Goal: Task Accomplishment & Management: Use online tool/utility

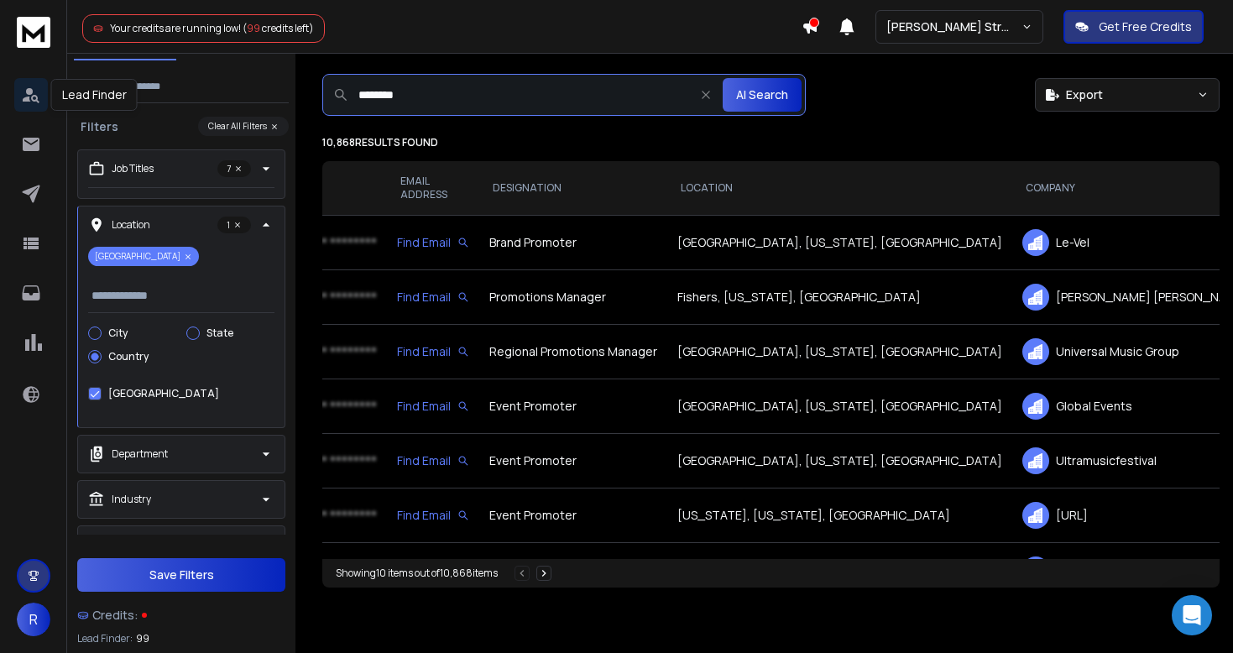
click at [23, 97] on icon at bounding box center [31, 95] width 20 height 20
click at [41, 149] on link at bounding box center [31, 145] width 34 height 34
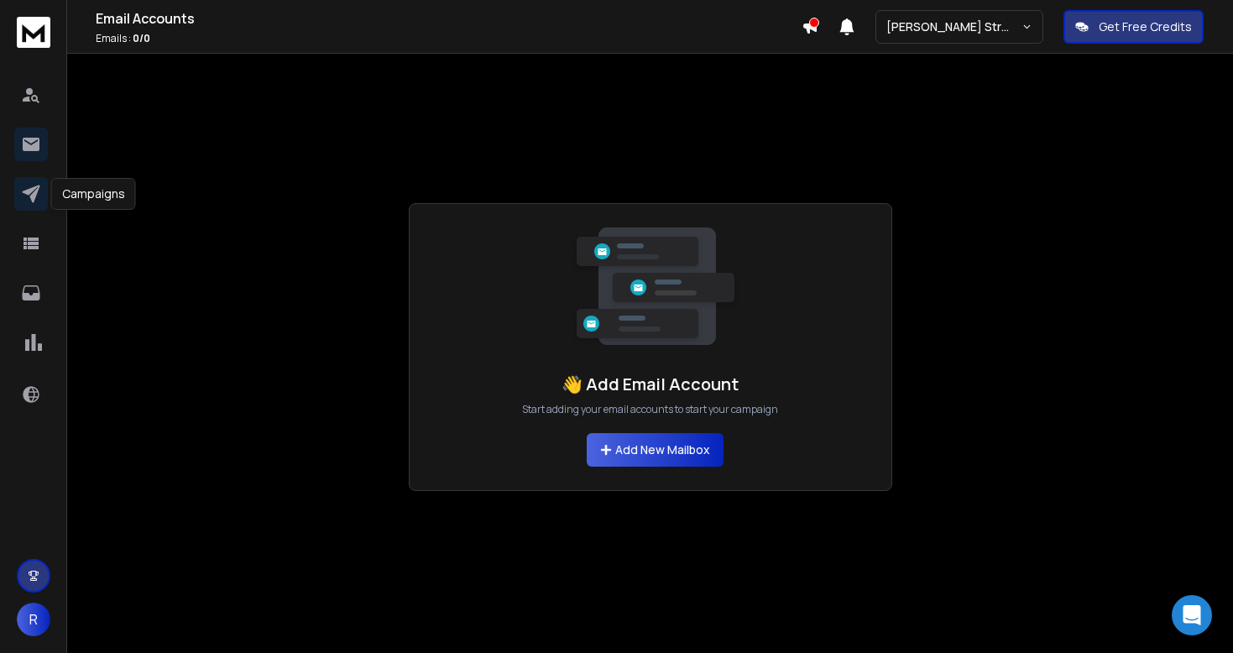
click at [30, 197] on icon at bounding box center [31, 194] width 18 height 18
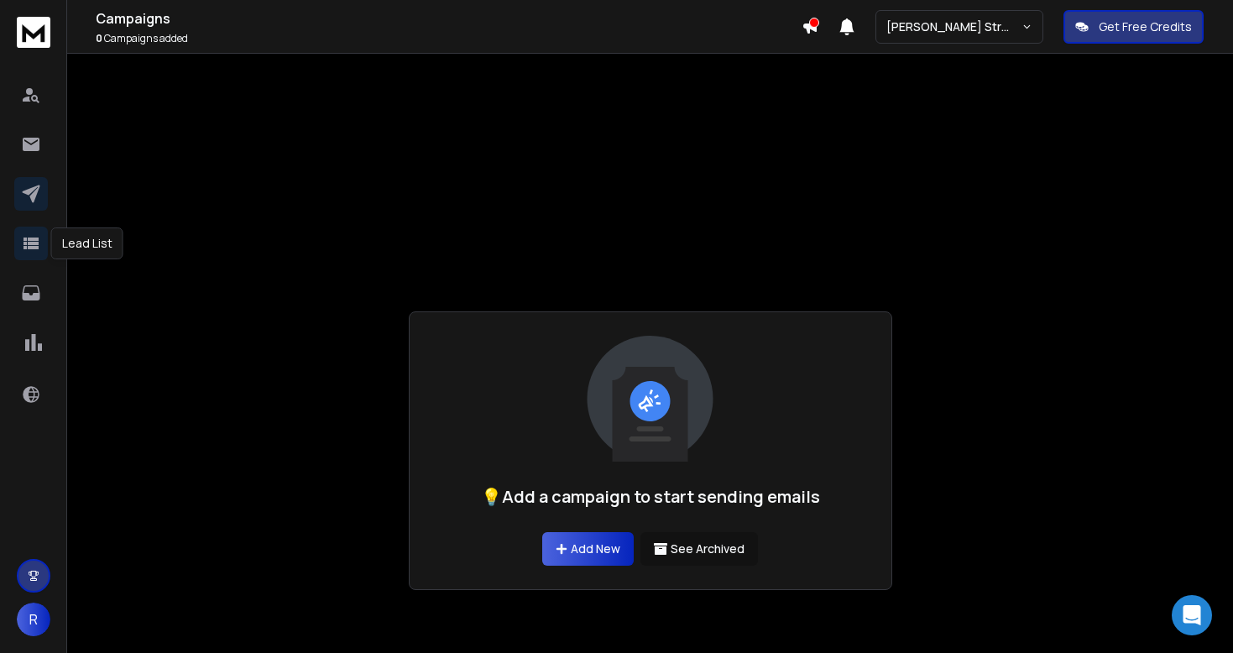
click at [28, 240] on icon at bounding box center [30, 243] width 15 height 12
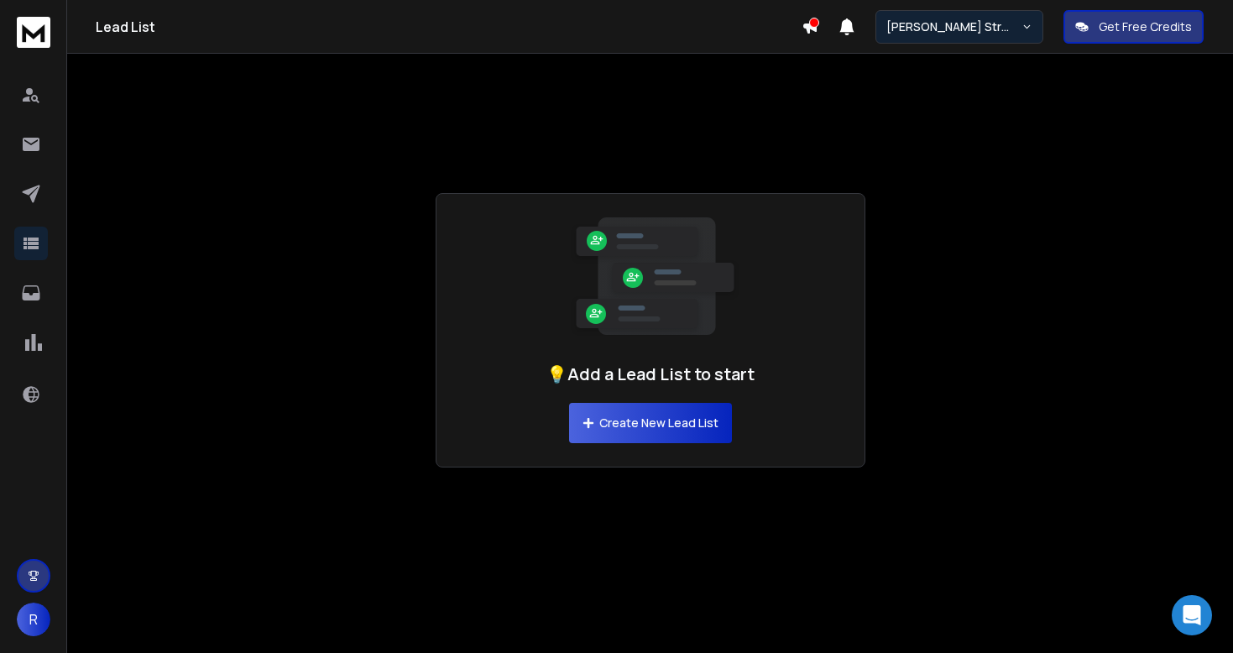
click at [905, 39] on button "[PERSON_NAME] Street Design Co." at bounding box center [959, 27] width 168 height 34
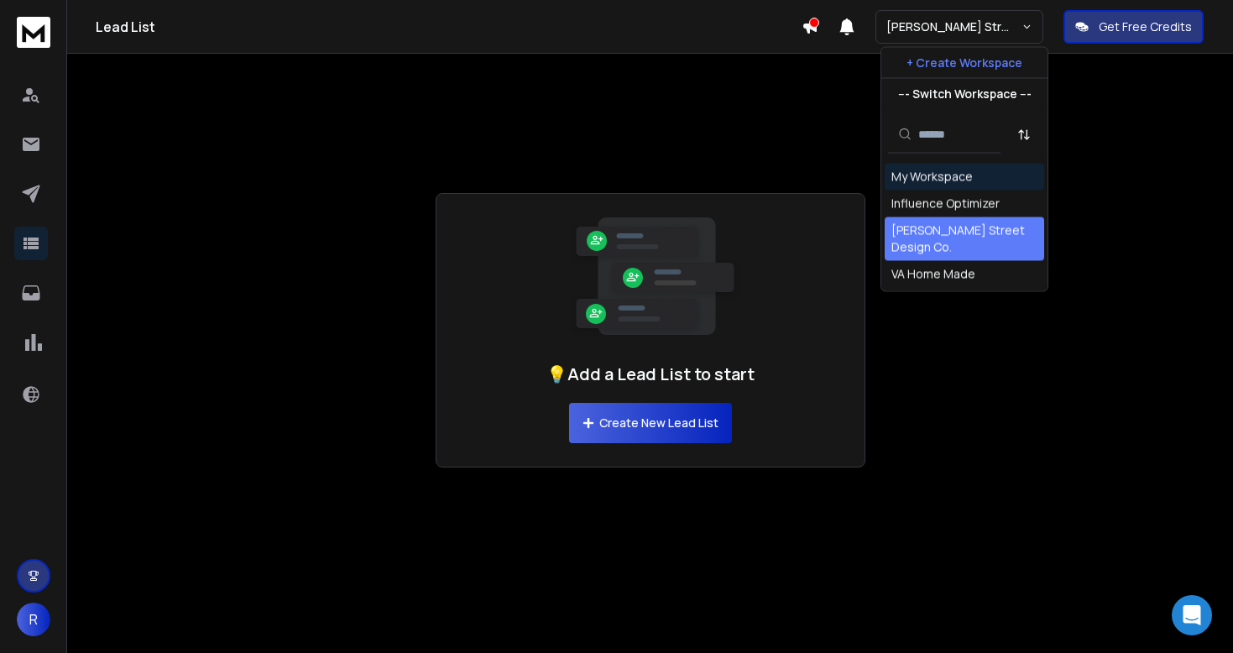
click at [345, 227] on div "💡Add a Lead List to start Create New Lead List" at bounding box center [650, 330] width 1166 height 274
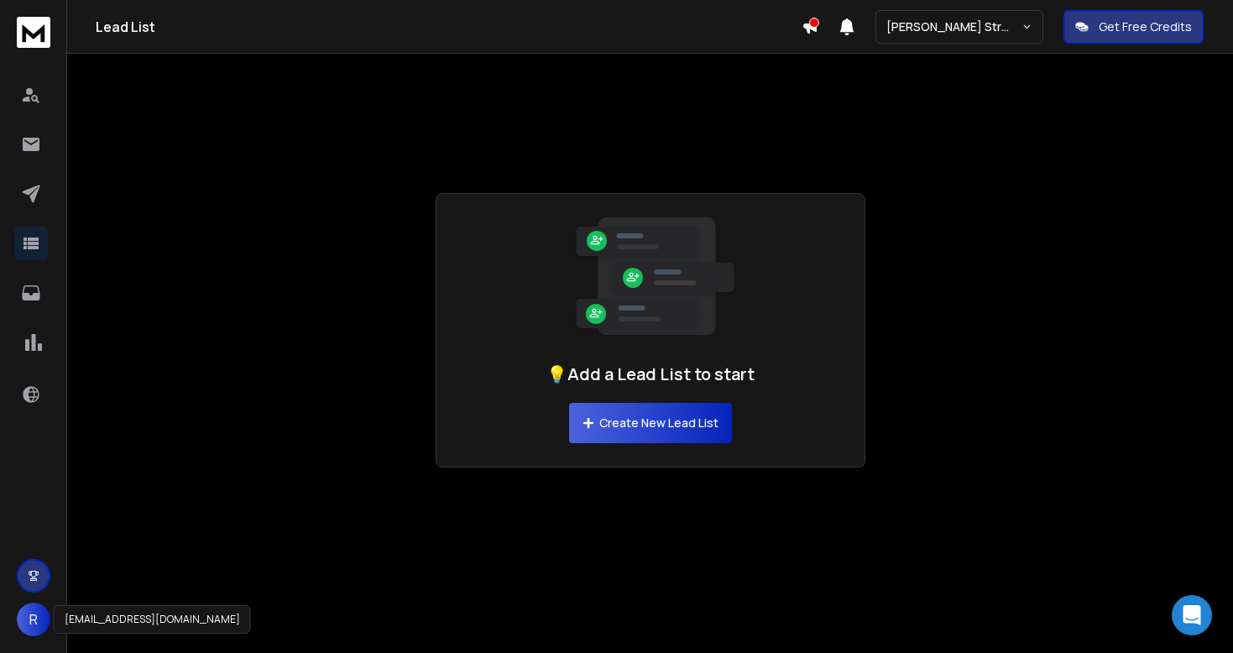
click at [27, 614] on span "R" at bounding box center [34, 620] width 34 height 34
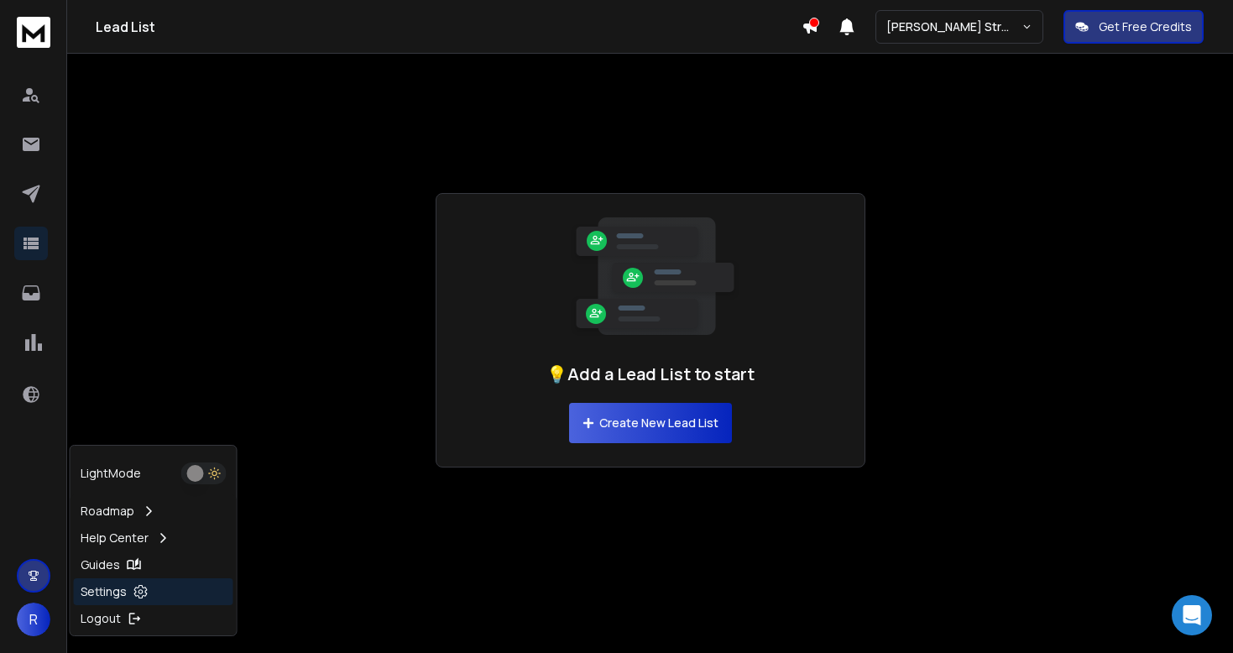
click at [112, 592] on p "Settings" at bounding box center [104, 591] width 46 height 17
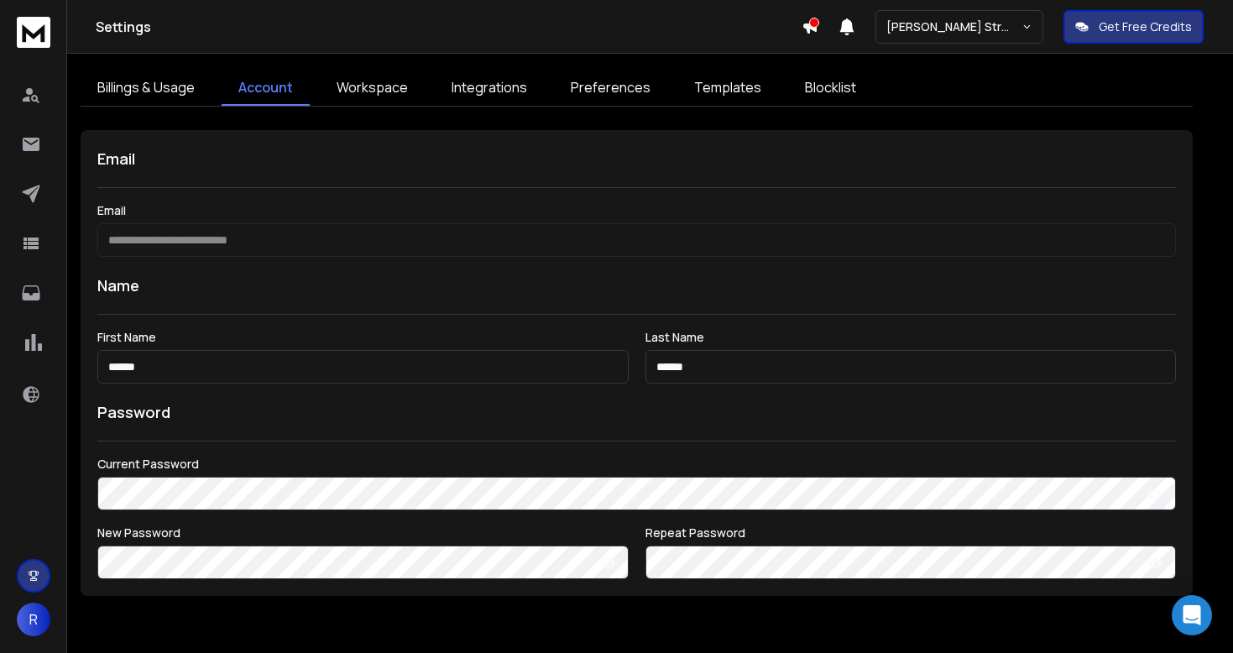
click at [375, 74] on link "Workspace" at bounding box center [372, 87] width 105 height 35
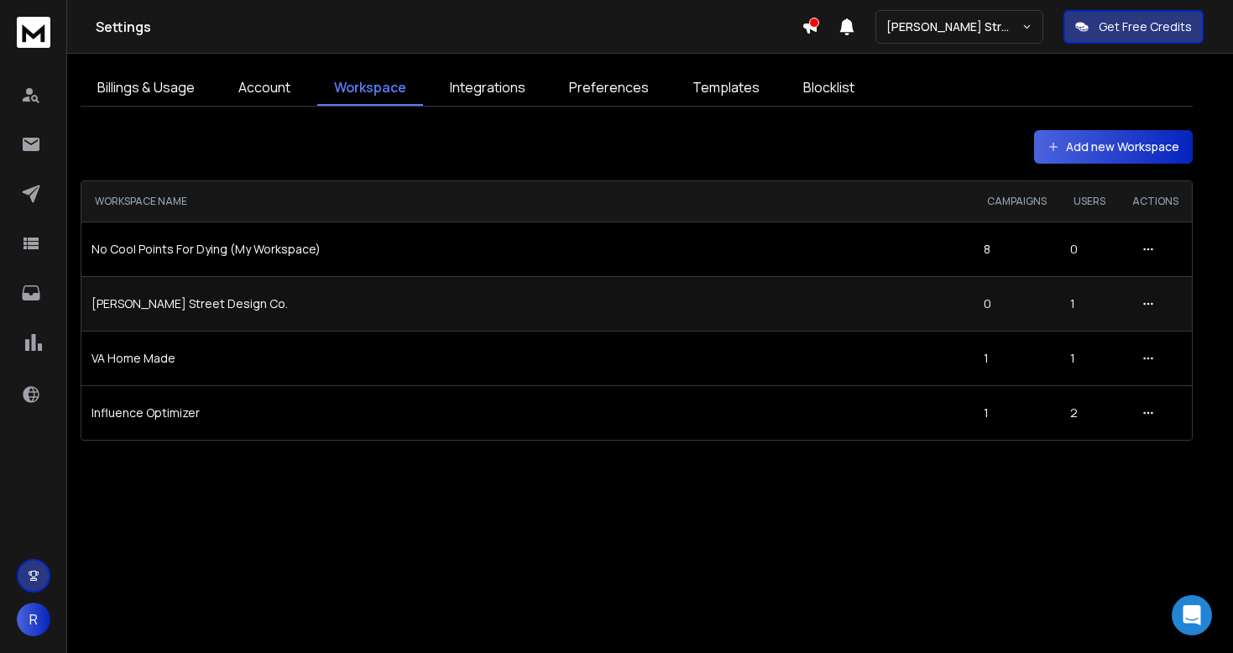
click at [192, 303] on td "[PERSON_NAME] Street Design Co." at bounding box center [527, 303] width 892 height 55
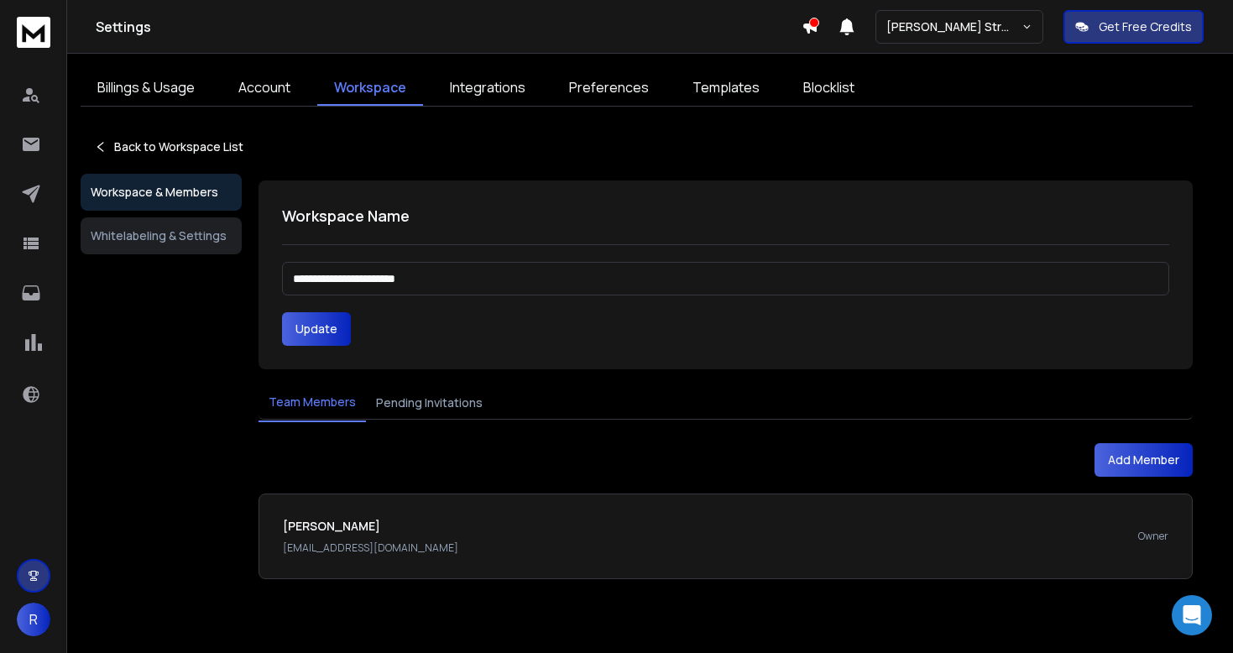
click at [211, 244] on button "Whitelabeling & Settings" at bounding box center [161, 235] width 161 height 37
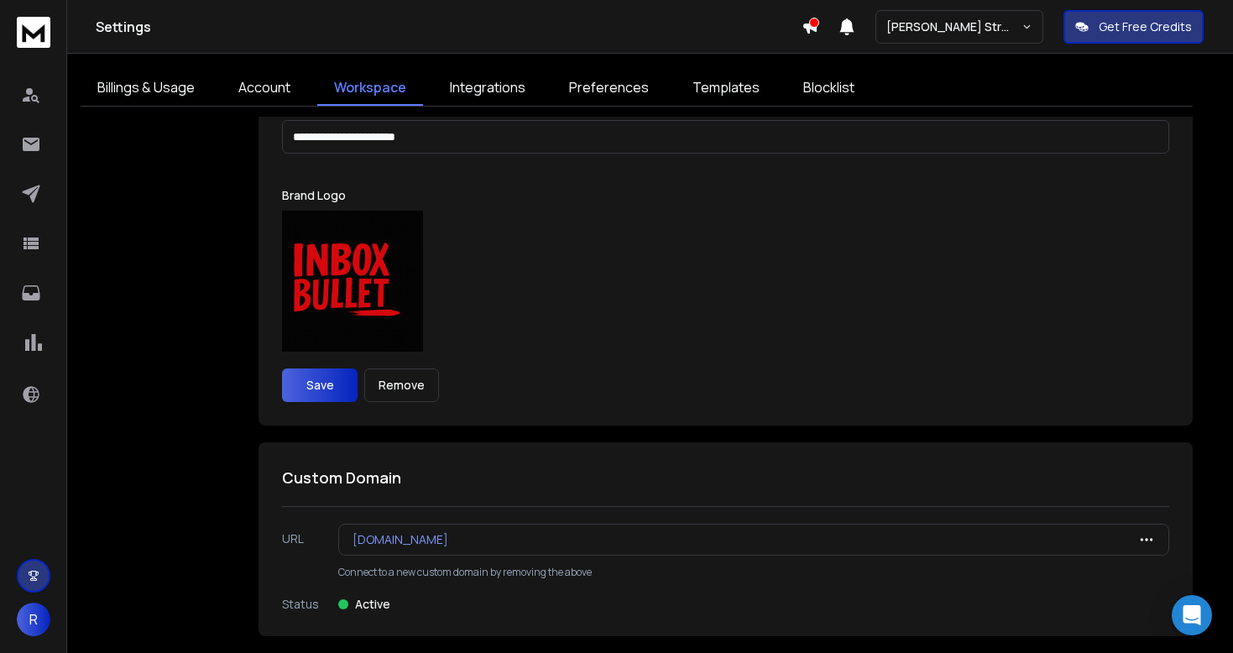
click at [582, 535] on div "[DOMAIN_NAME]" at bounding box center [753, 540] width 831 height 32
click at [448, 541] on p "[DOMAIN_NAME]" at bounding box center [400, 539] width 96 height 17
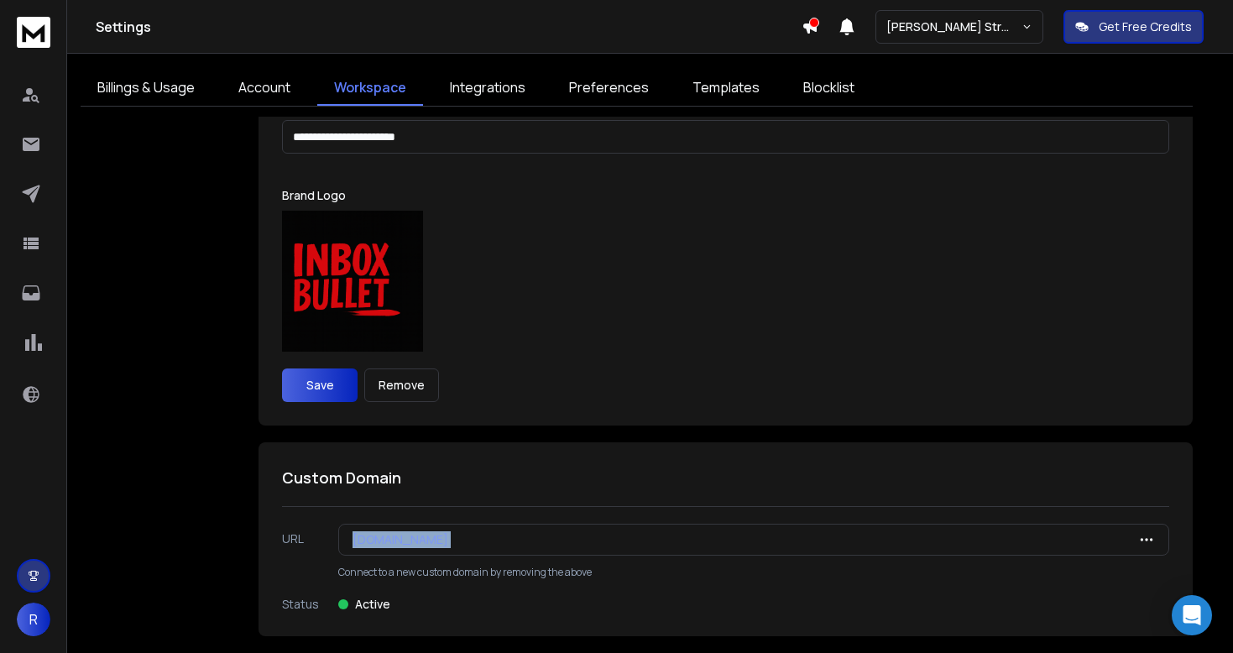
copy div "[DOMAIN_NAME]"
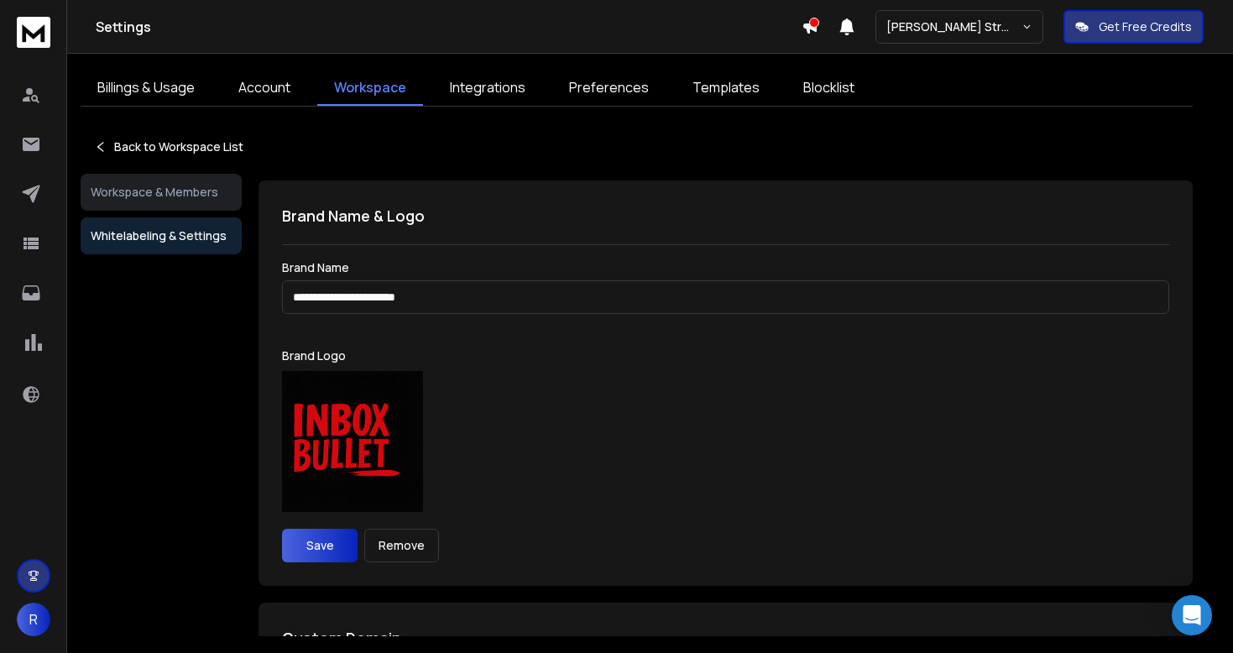
click at [183, 189] on button "Workspace & Members" at bounding box center [161, 192] width 161 height 37
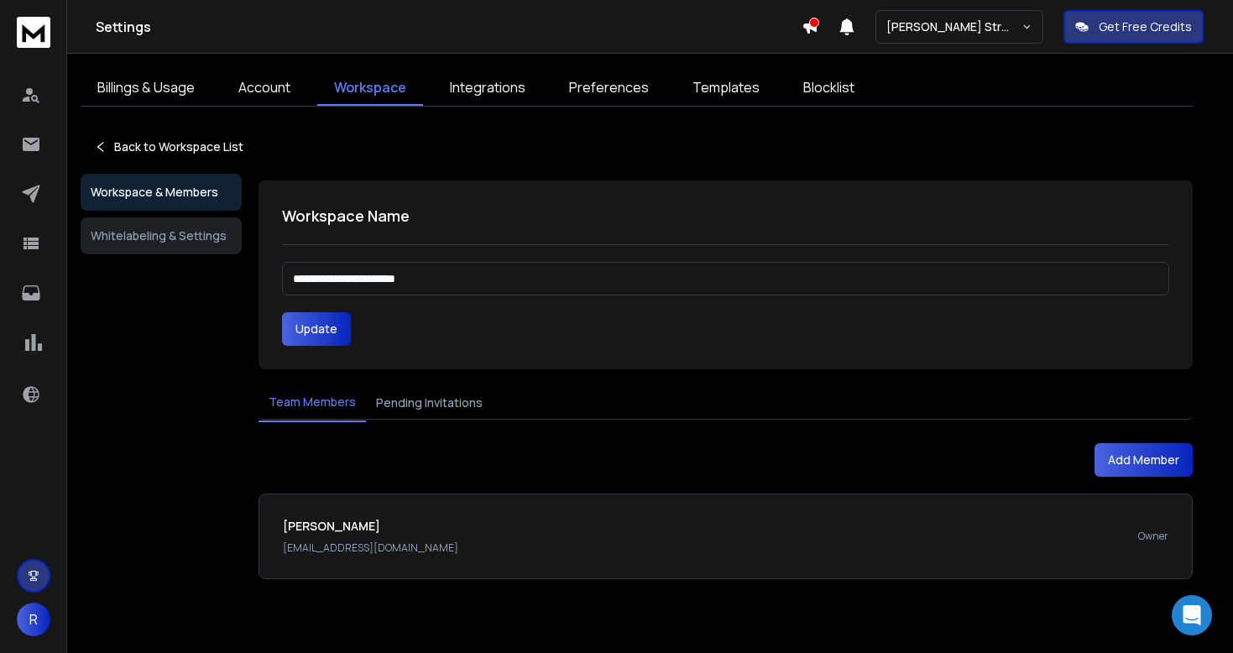
click at [448, 406] on button "Pending Invitations" at bounding box center [429, 402] width 127 height 37
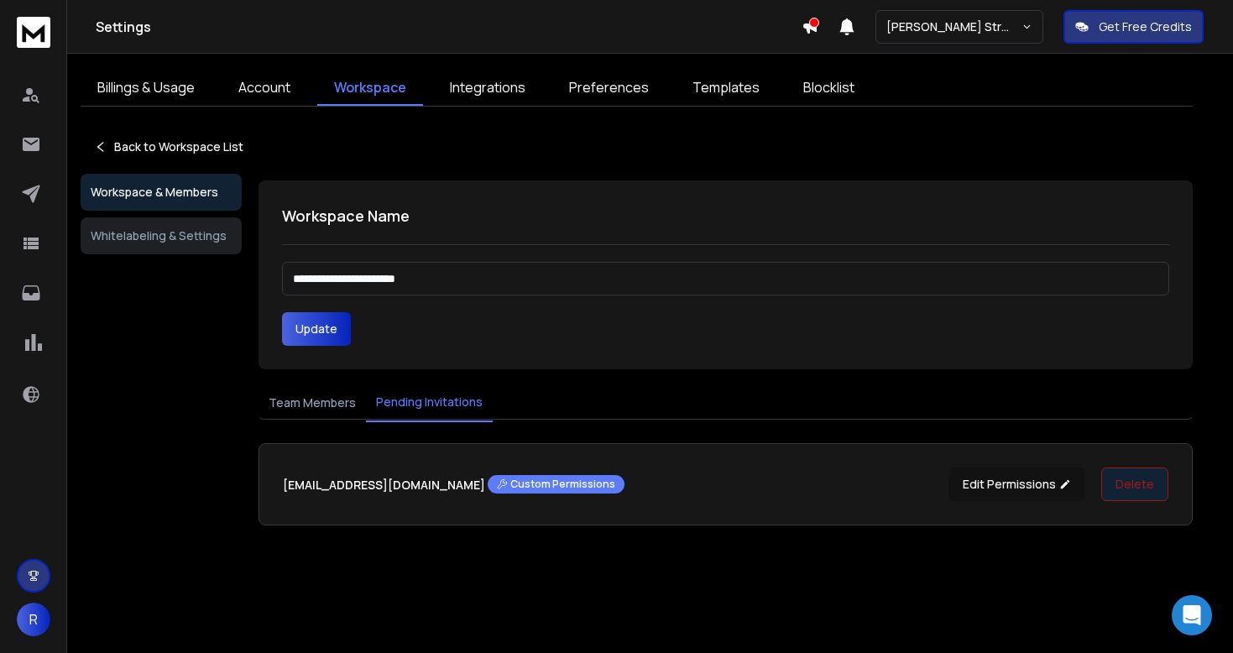
click at [1135, 488] on button "Delete" at bounding box center [1134, 484] width 67 height 34
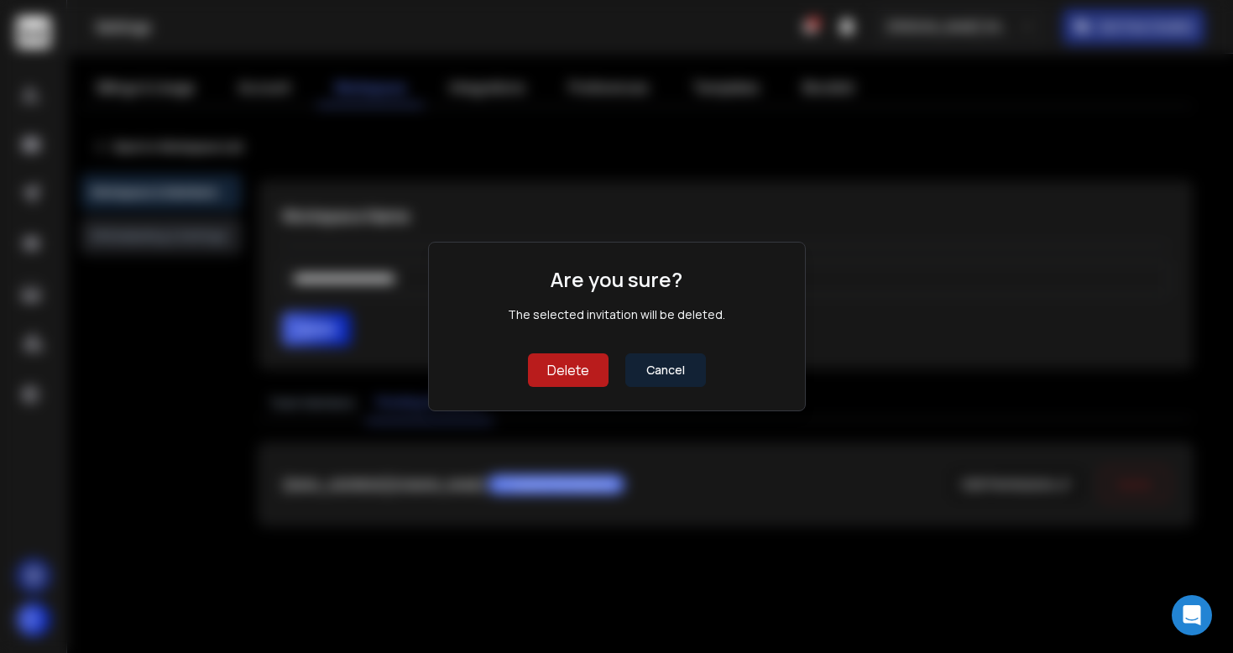
click at [572, 374] on button "Delete" at bounding box center [568, 370] width 81 height 34
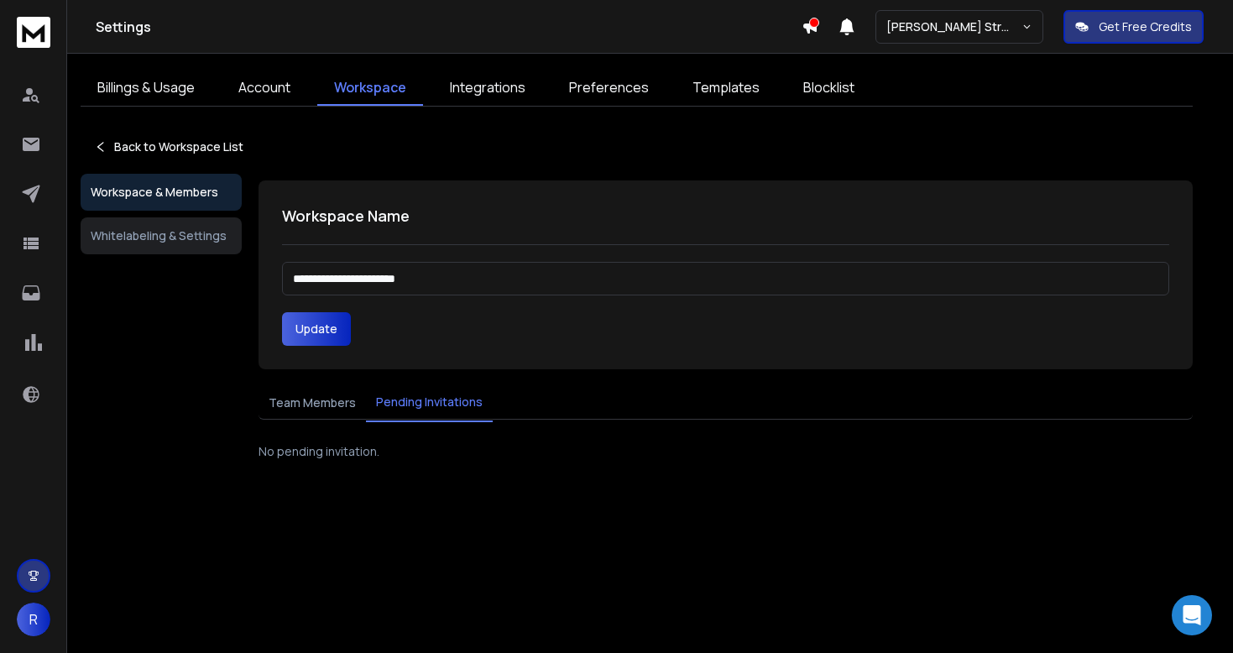
click at [331, 406] on button "Team Members" at bounding box center [311, 402] width 107 height 37
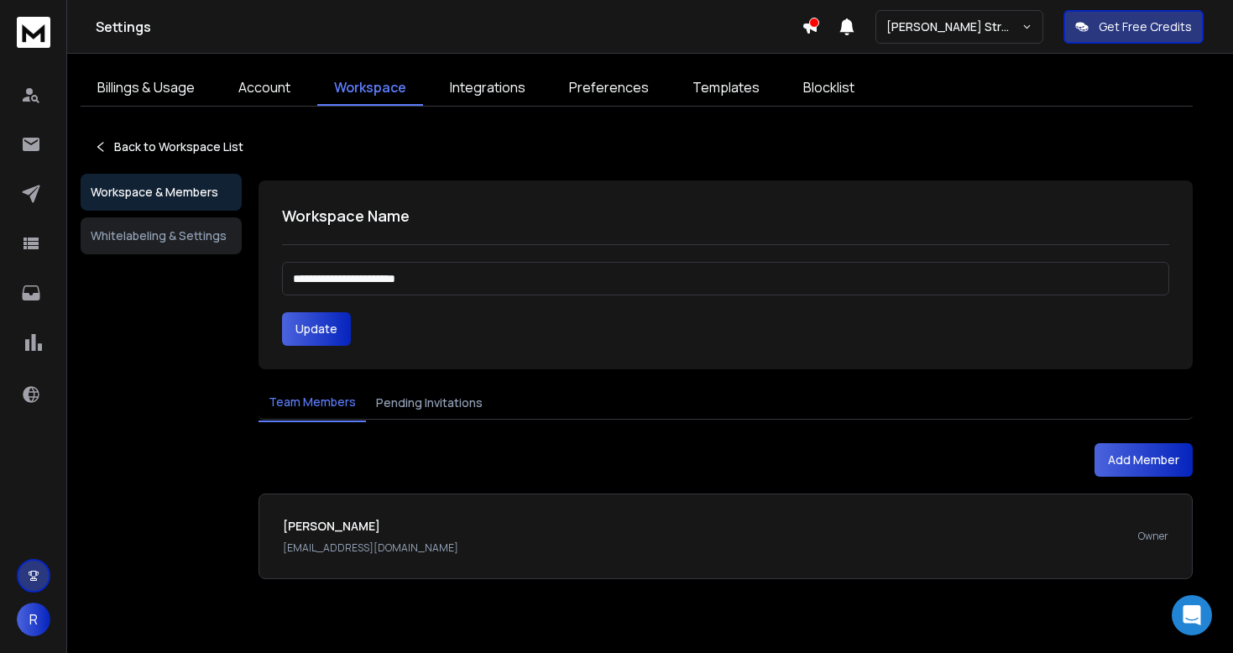
click at [1134, 458] on button "Add Member" at bounding box center [1143, 460] width 98 height 34
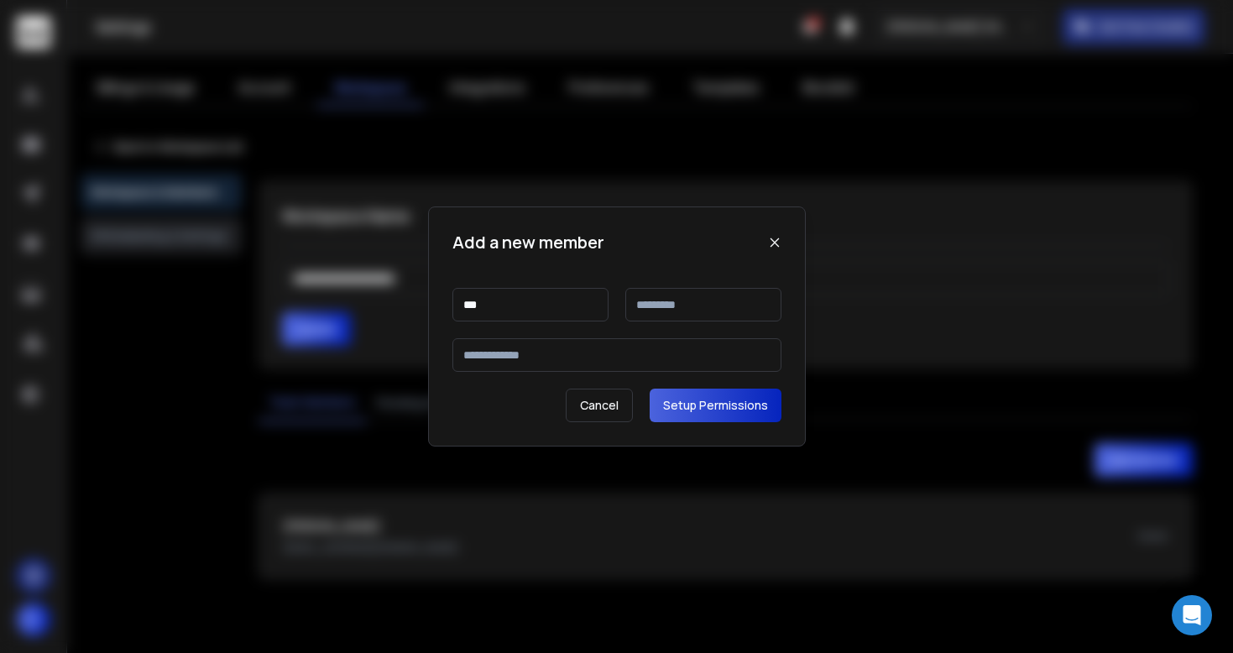
type input "***"
type input "******"
type input "**********"
click at [682, 407] on button "Setup Permissions" at bounding box center [716, 406] width 132 height 34
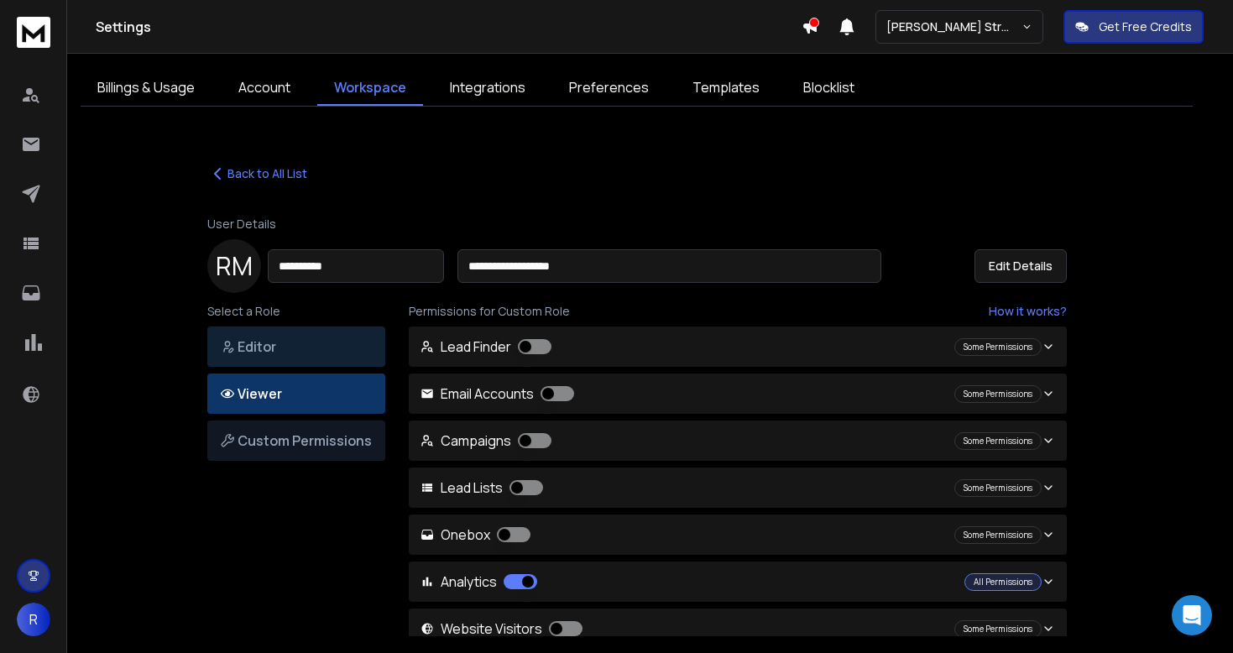
click at [301, 343] on p "Editor" at bounding box center [296, 347] width 151 height 20
click at [233, 343] on button "Editor" at bounding box center [226, 347] width 13 height 42
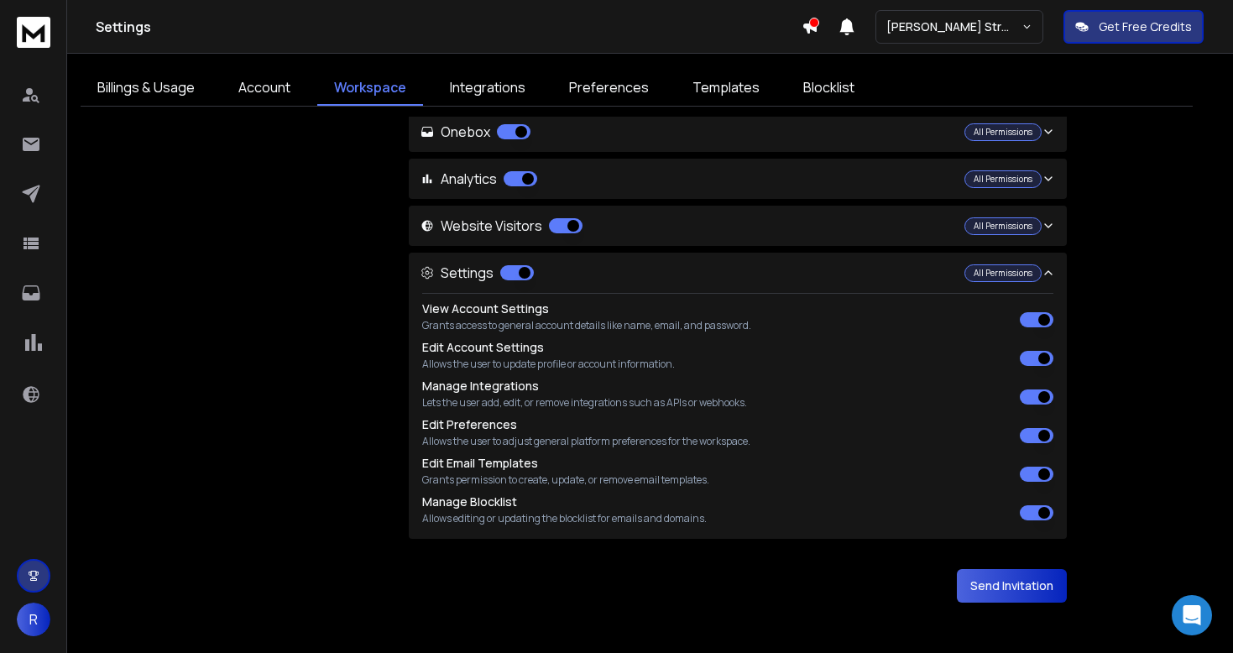
scroll to position [403, 0]
click at [988, 588] on button "Send Invitation" at bounding box center [1012, 586] width 110 height 34
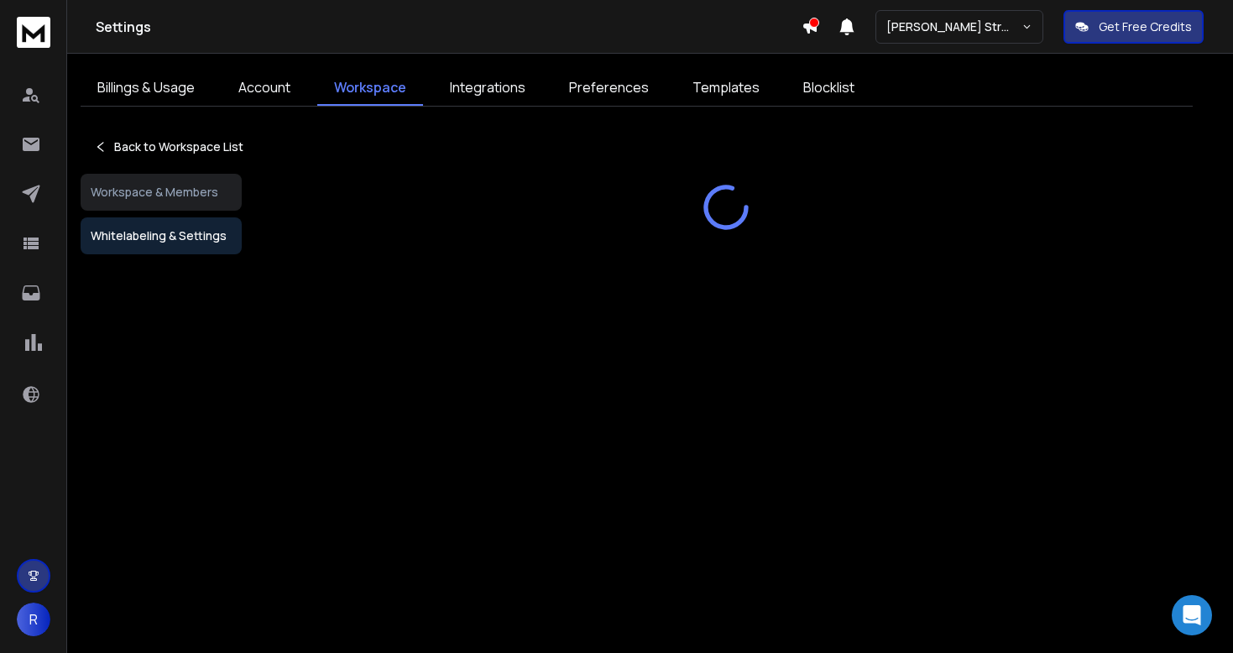
click at [132, 230] on button "Whitelabeling & Settings" at bounding box center [161, 235] width 161 height 37
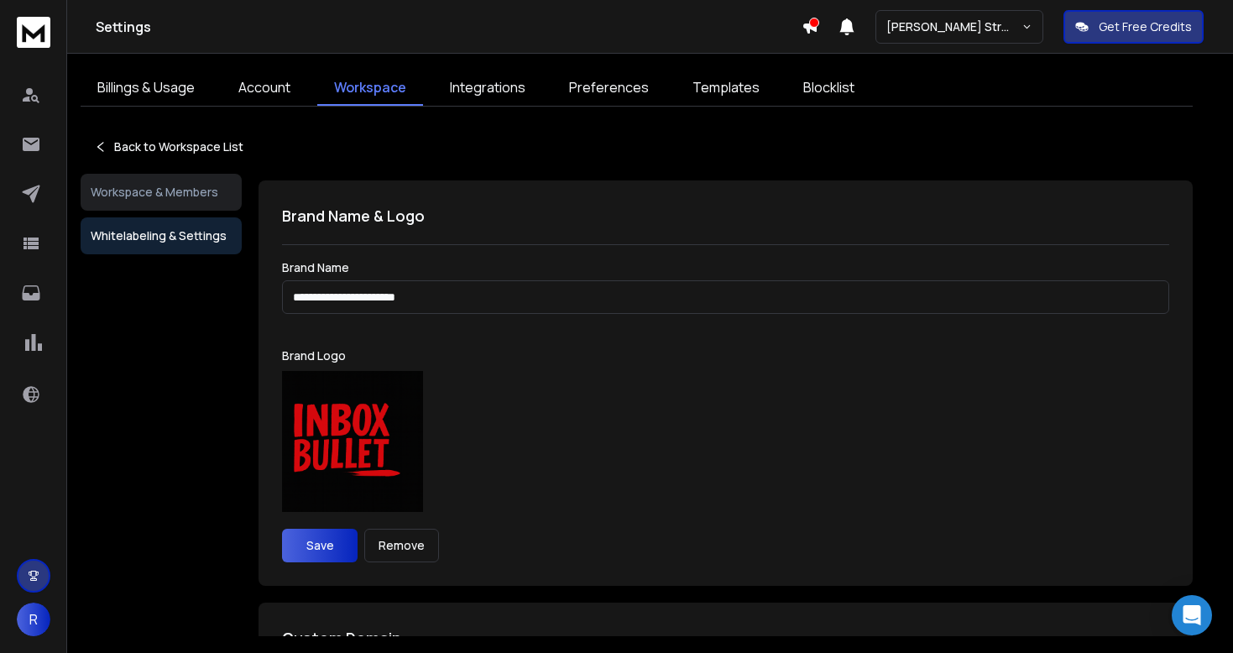
click at [489, 88] on link "Integrations" at bounding box center [487, 87] width 109 height 35
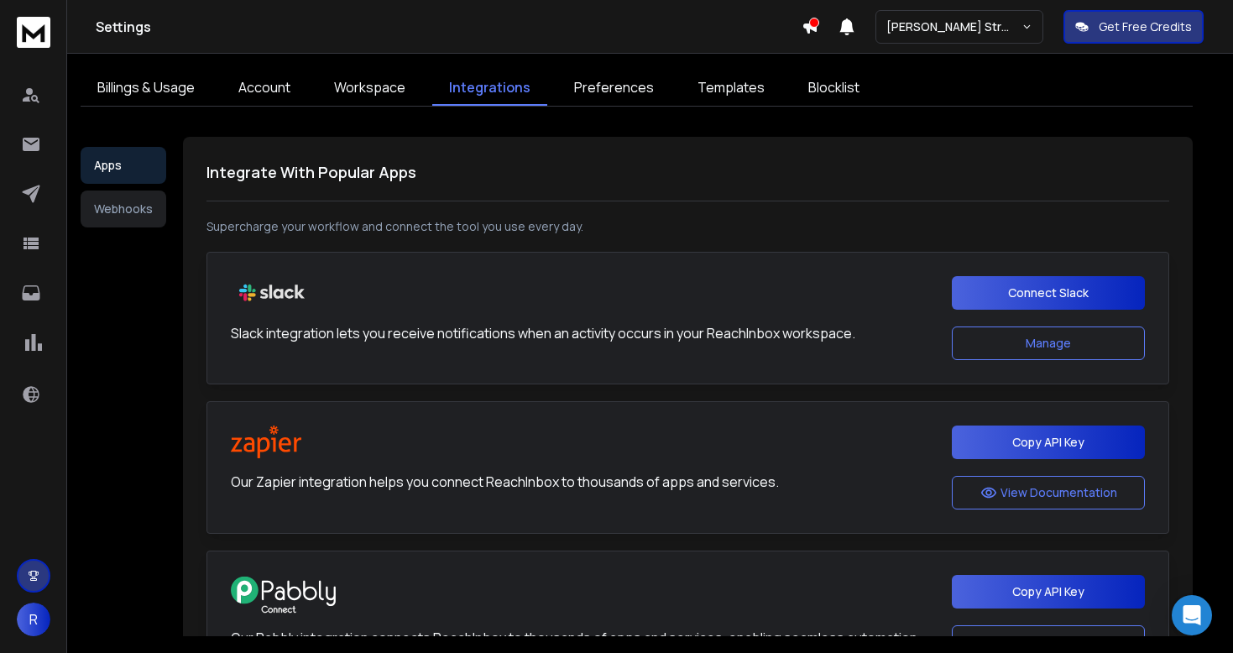
click at [625, 89] on link "Preferences" at bounding box center [613, 87] width 113 height 35
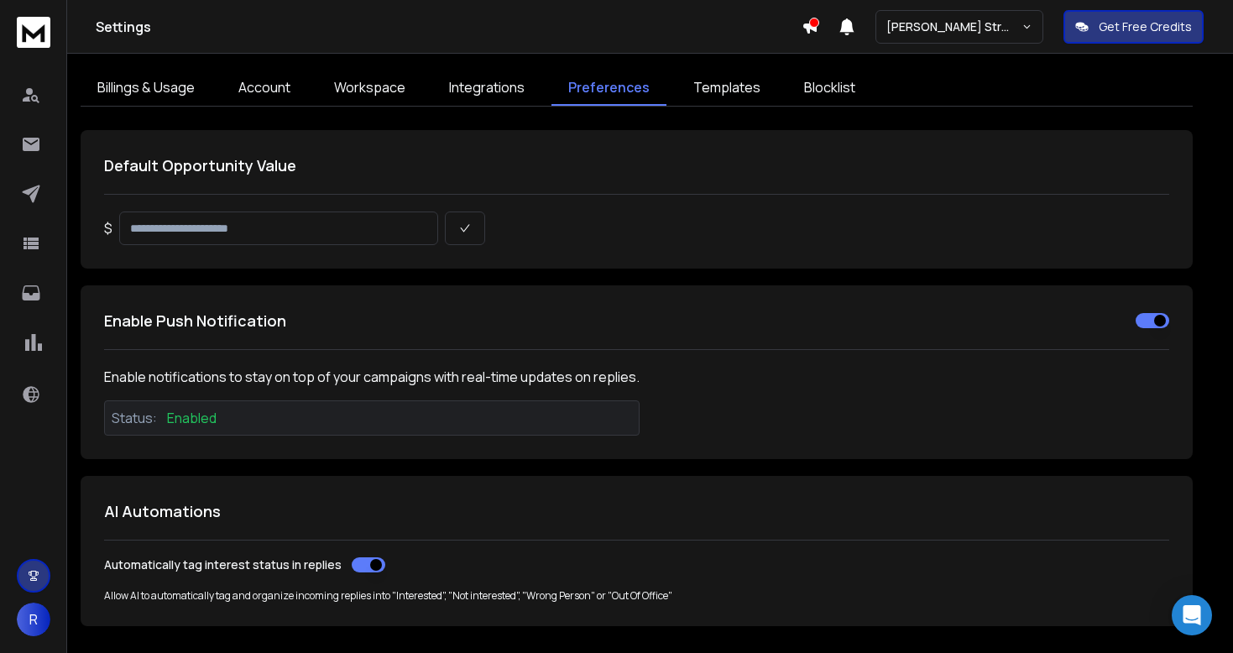
click at [345, 88] on link "Workspace" at bounding box center [369, 87] width 105 height 35
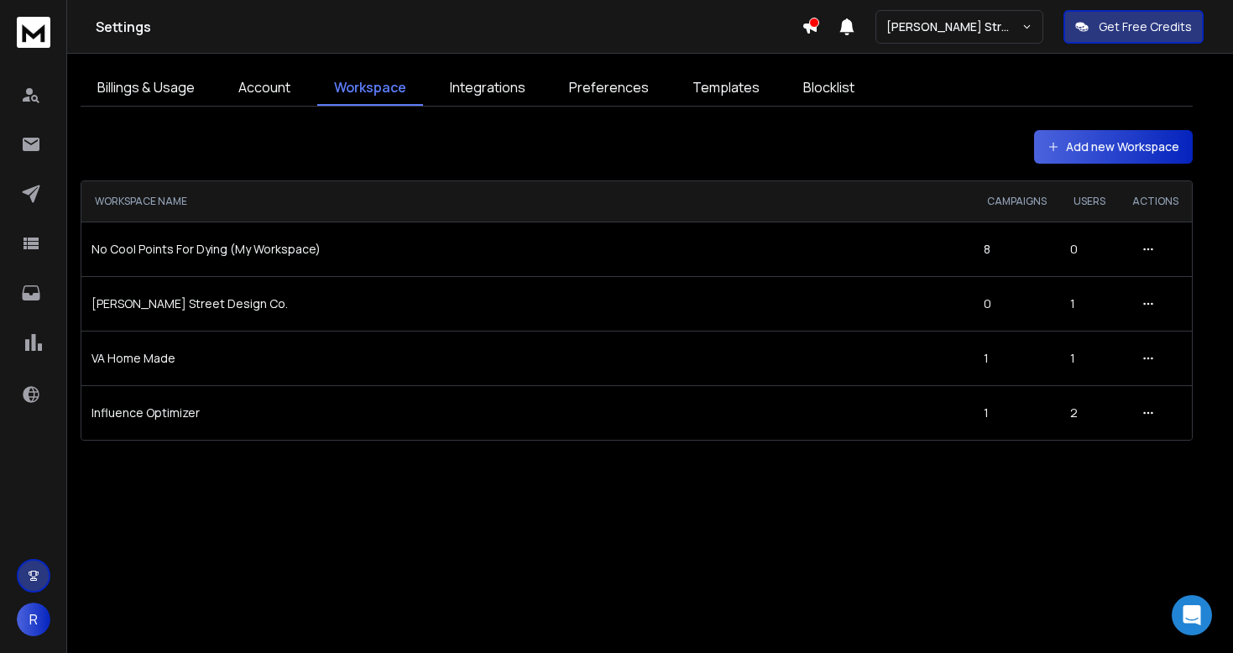
click at [165, 86] on link "Billings & Usage" at bounding box center [146, 87] width 131 height 35
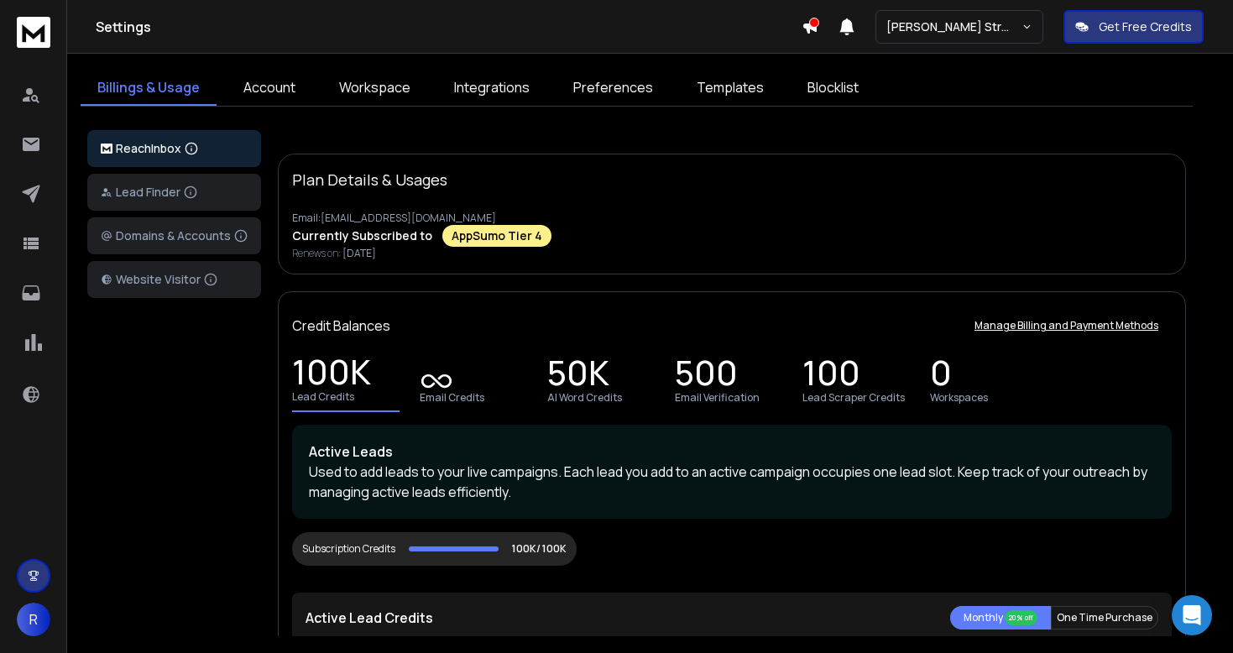
click at [192, 237] on button "Domains & Accounts" at bounding box center [174, 235] width 174 height 37
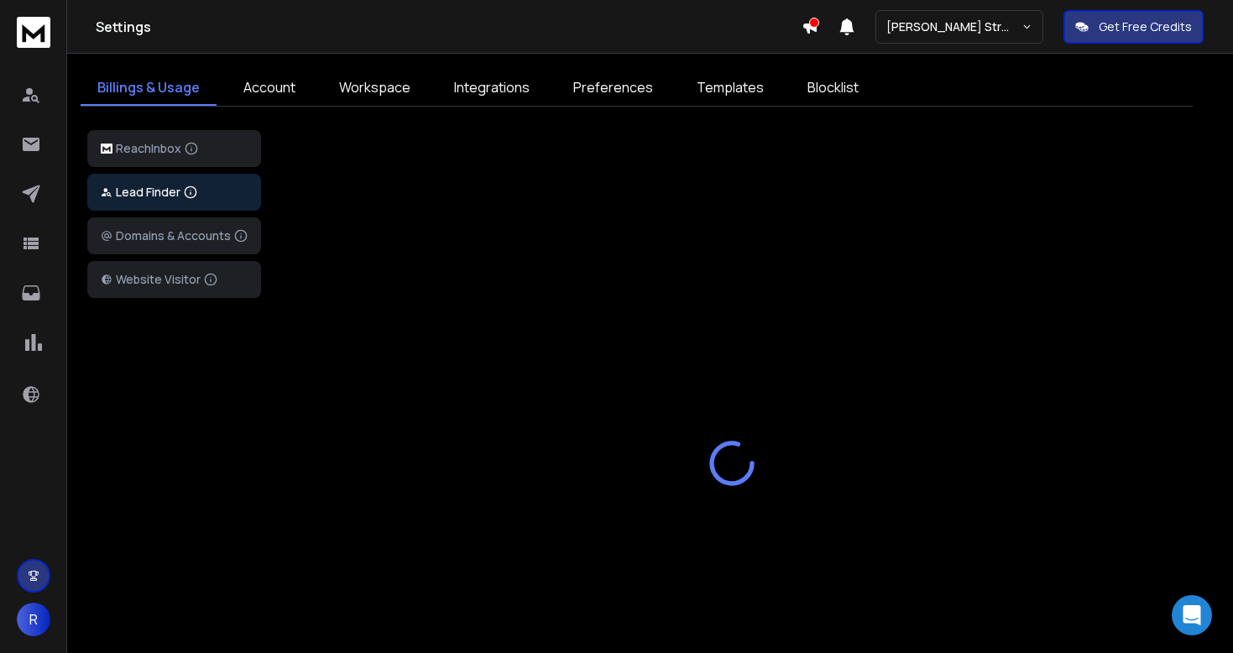
click at [140, 193] on button "Lead Finder" at bounding box center [174, 192] width 174 height 37
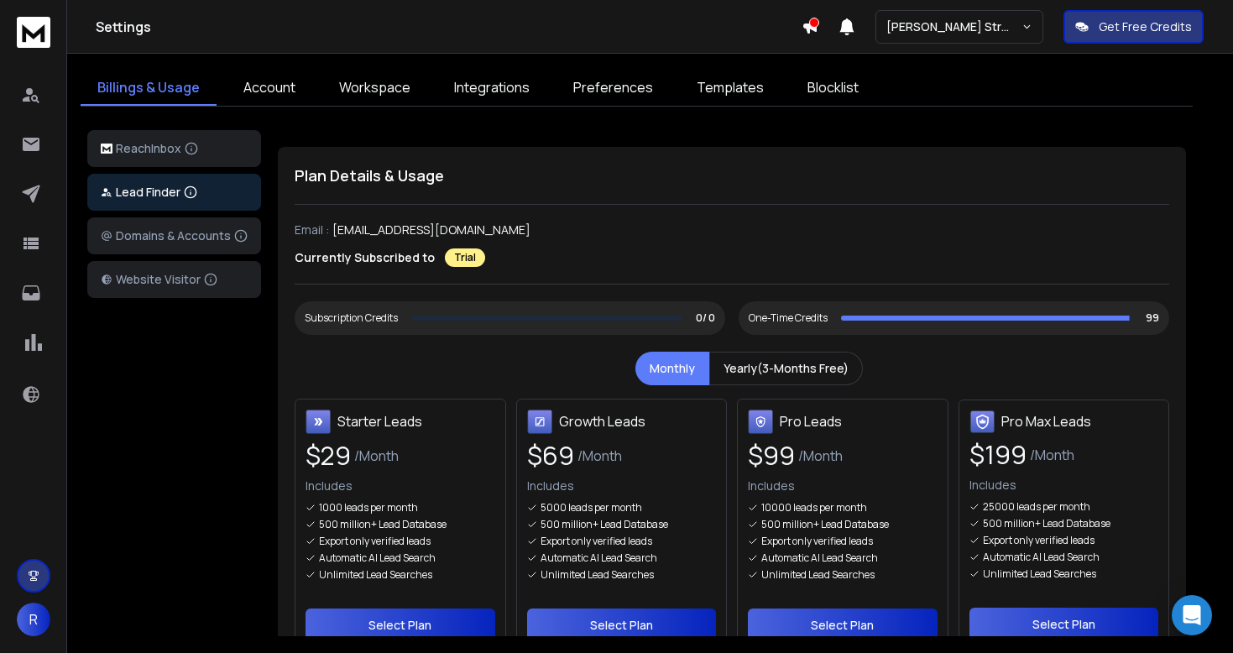
click at [155, 274] on button "Website Visitor" at bounding box center [174, 279] width 174 height 37
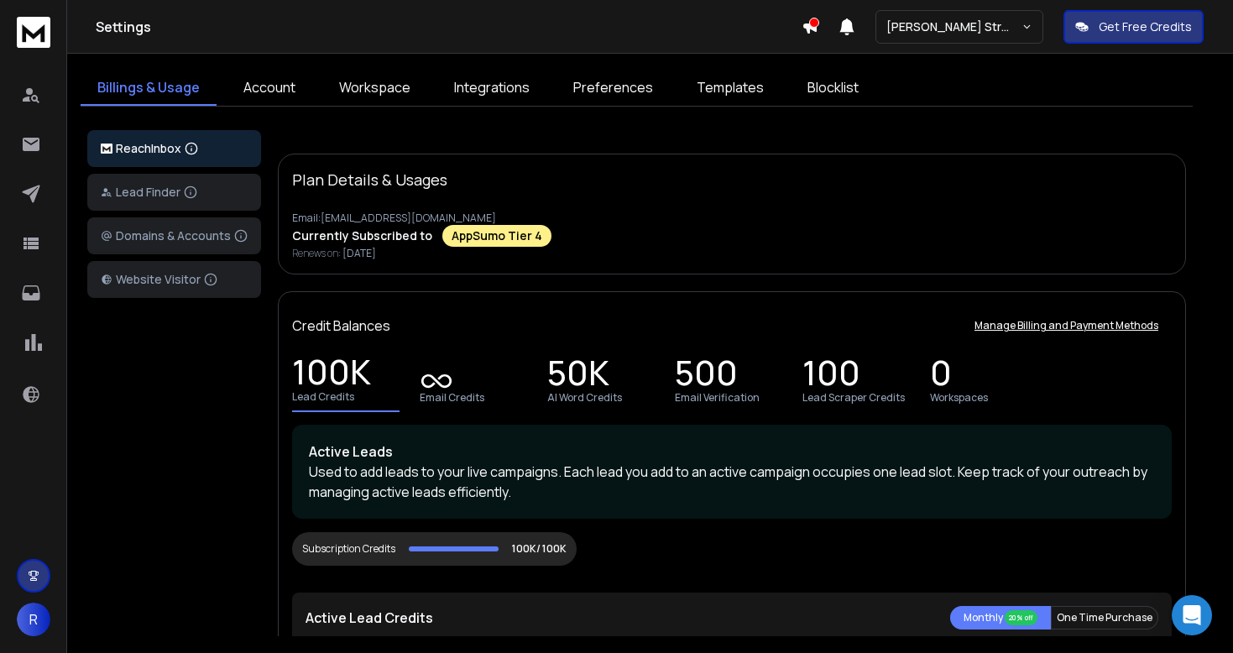
click at [161, 146] on button "ReachInbox" at bounding box center [174, 148] width 174 height 37
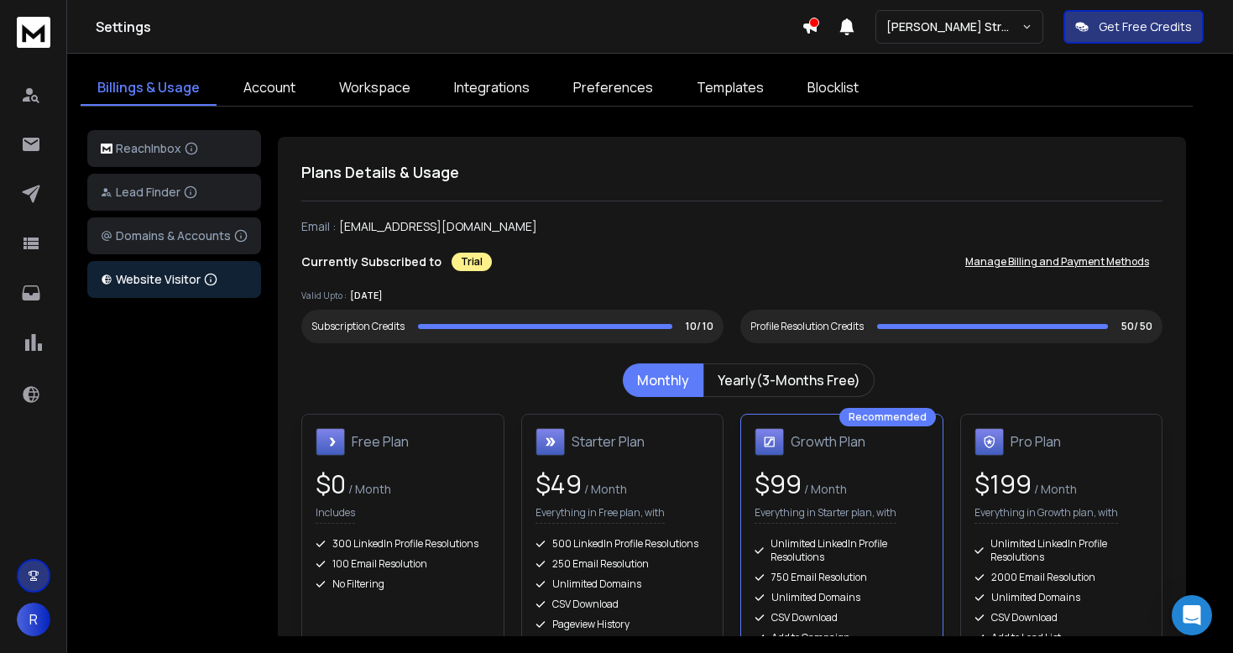
click at [159, 283] on button "Website Visitor" at bounding box center [174, 279] width 174 height 37
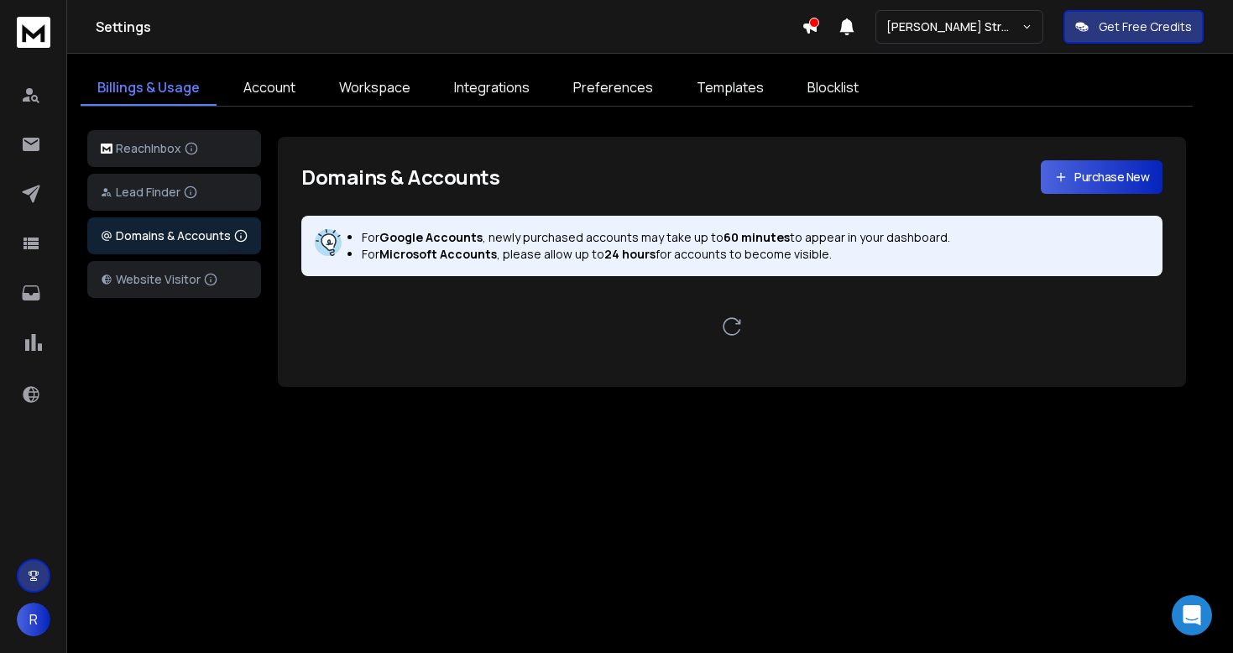
click at [162, 248] on button "Domains & Accounts" at bounding box center [174, 235] width 174 height 37
click at [167, 179] on button "Lead Finder" at bounding box center [174, 192] width 174 height 37
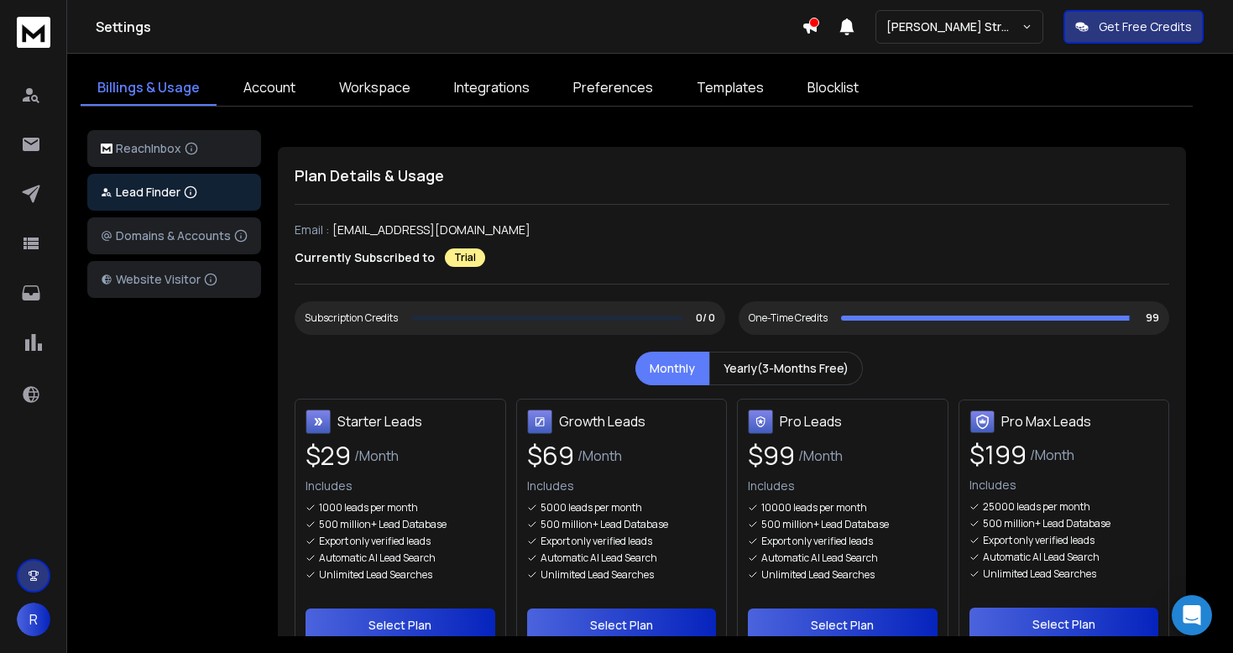
click at [159, 144] on button "ReachInbox" at bounding box center [174, 148] width 174 height 37
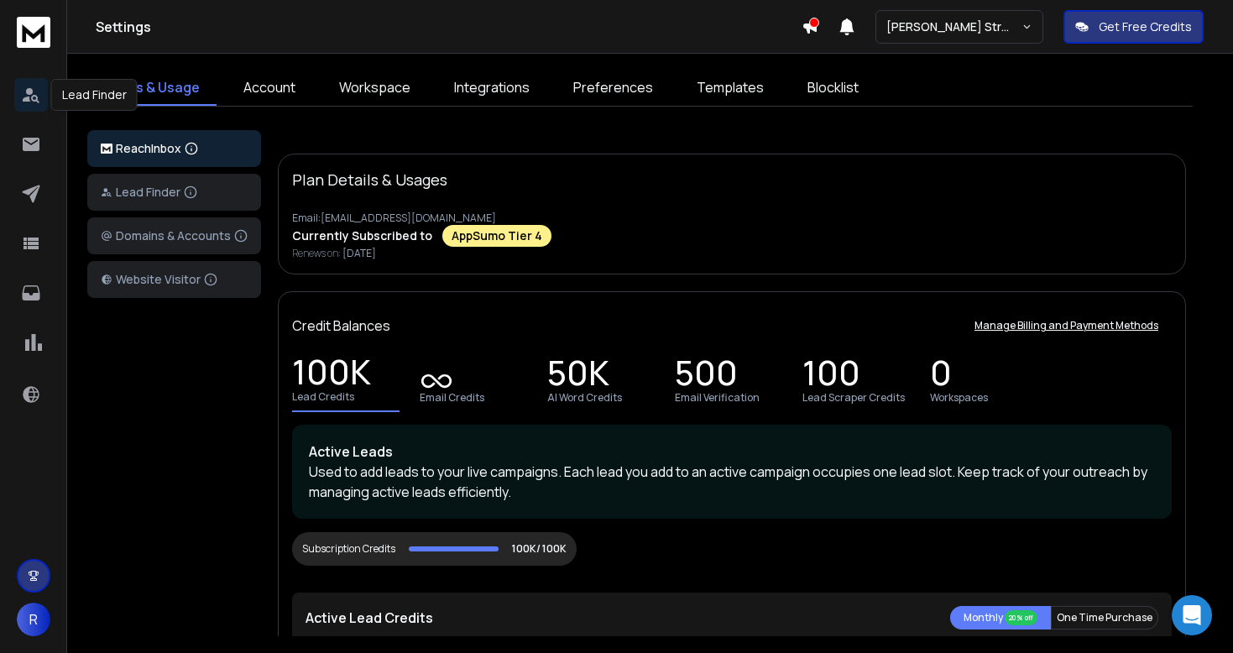
click at [34, 96] on icon at bounding box center [31, 99] width 17 height 8
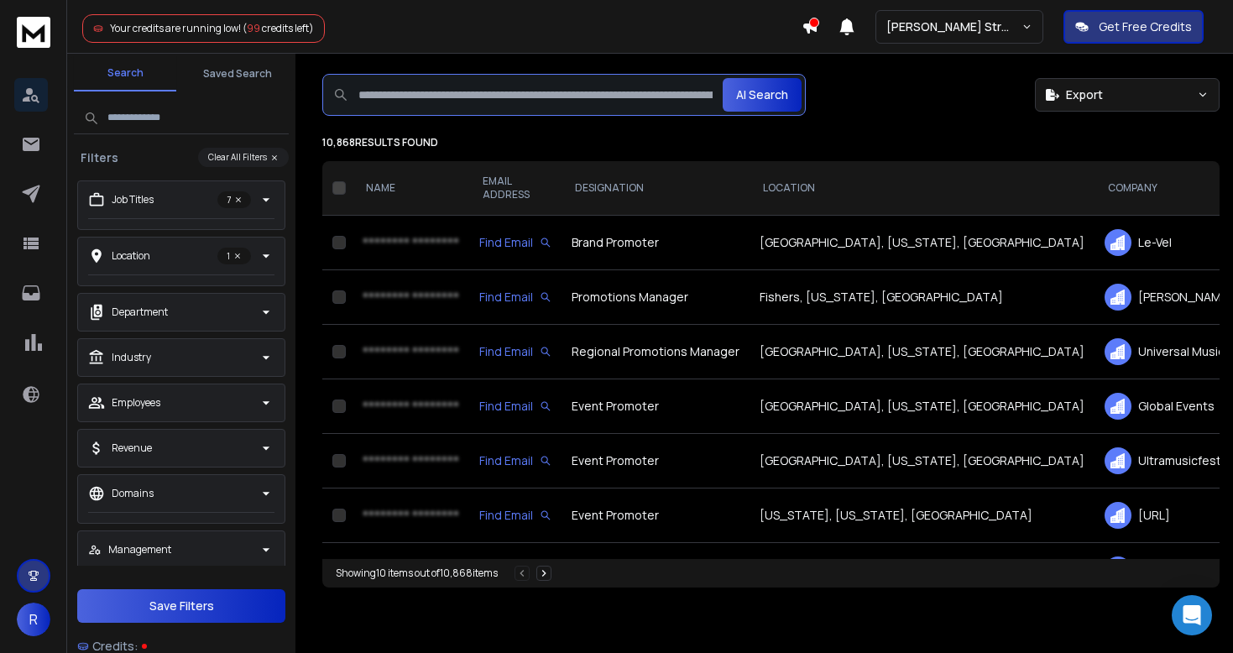
click at [272, 159] on icon at bounding box center [274, 157] width 5 height 5
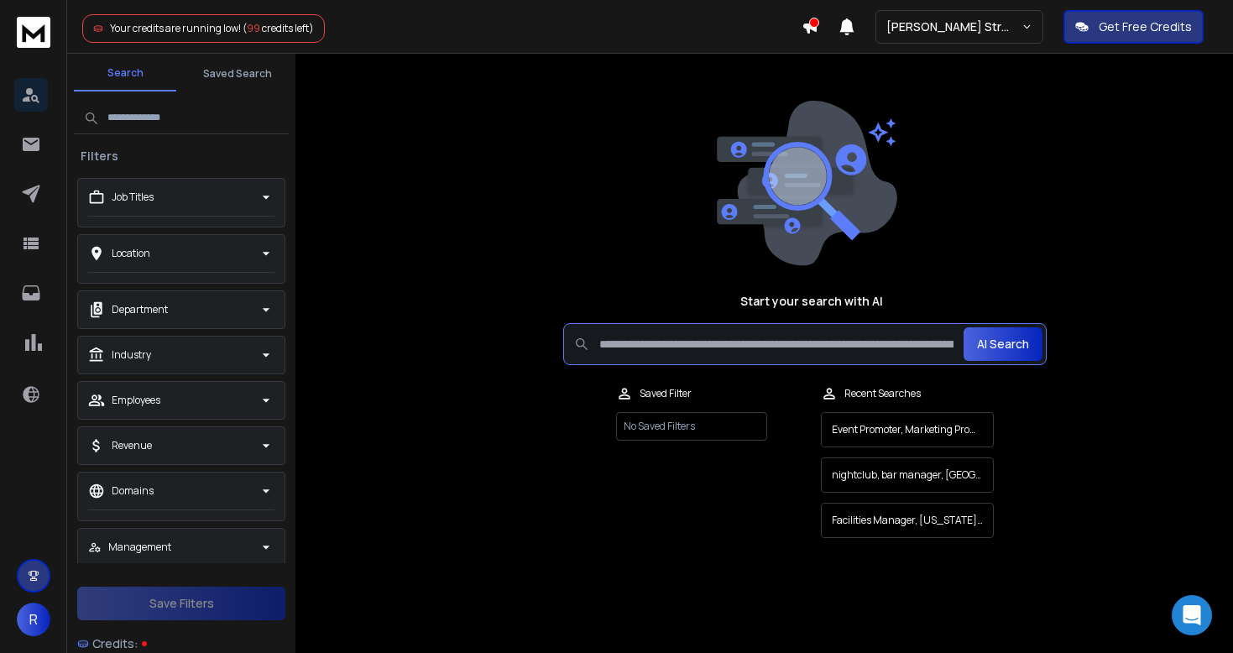
click at [627, 340] on textarea at bounding box center [776, 344] width 354 height 34
type textarea "**********"
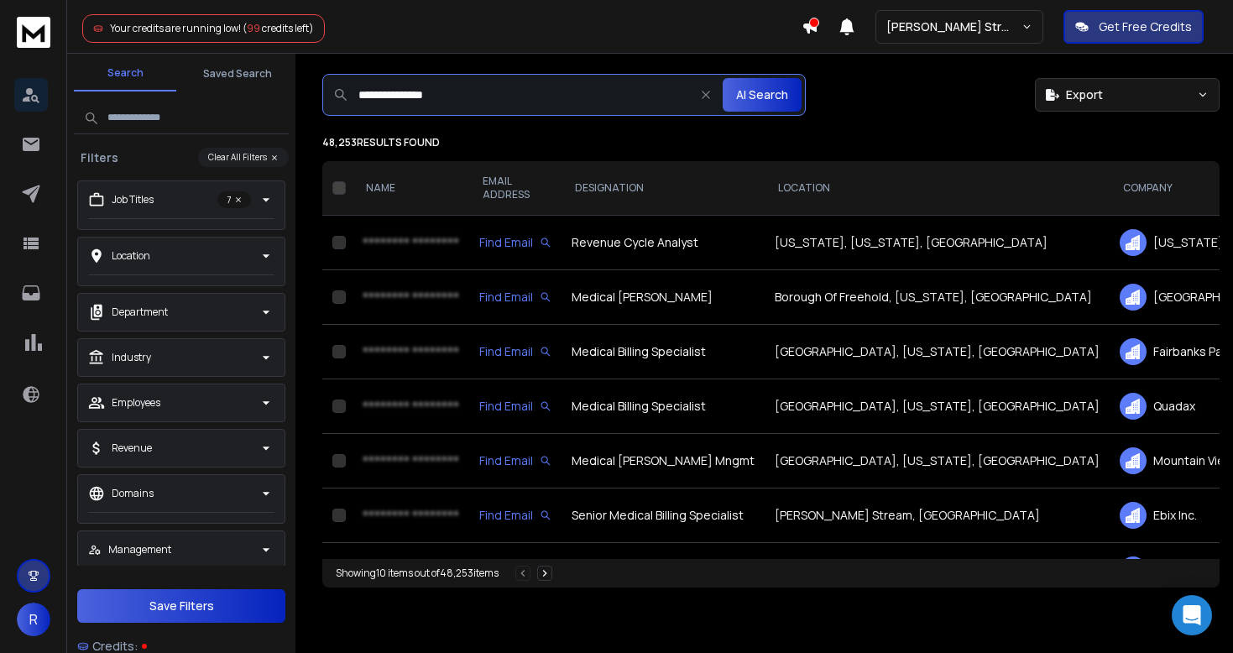
click at [185, 205] on div "Job Titles 7" at bounding box center [181, 199] width 186 height 17
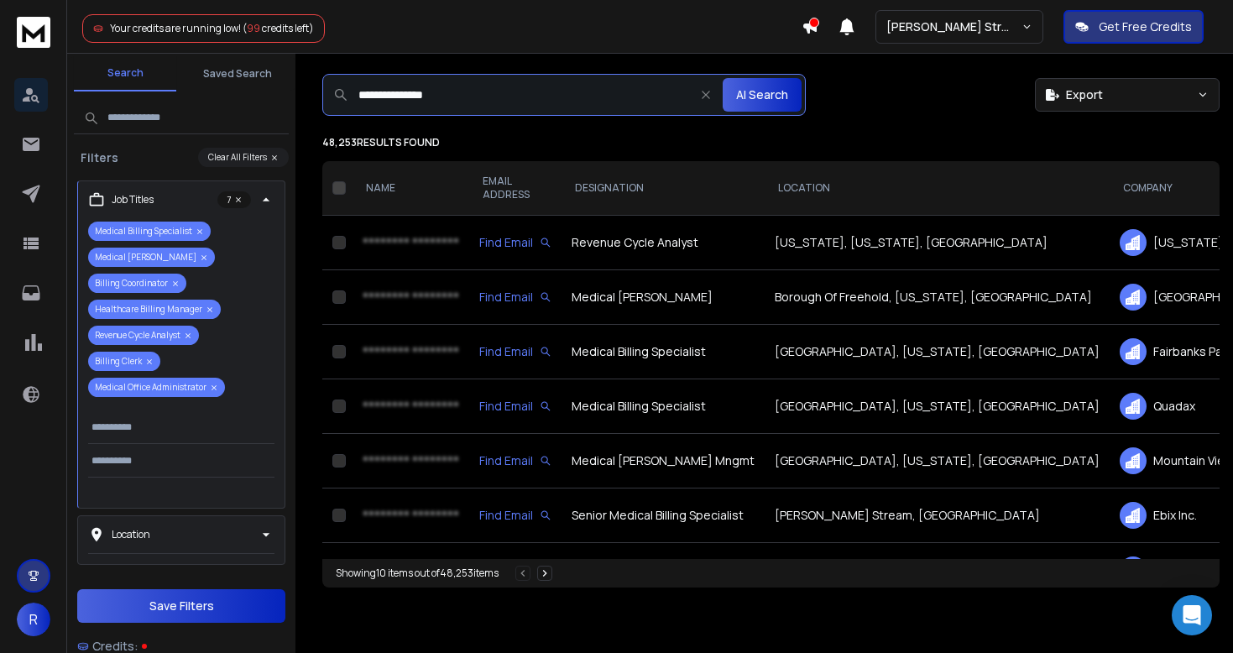
click at [200, 253] on icon at bounding box center [204, 257] width 8 height 8
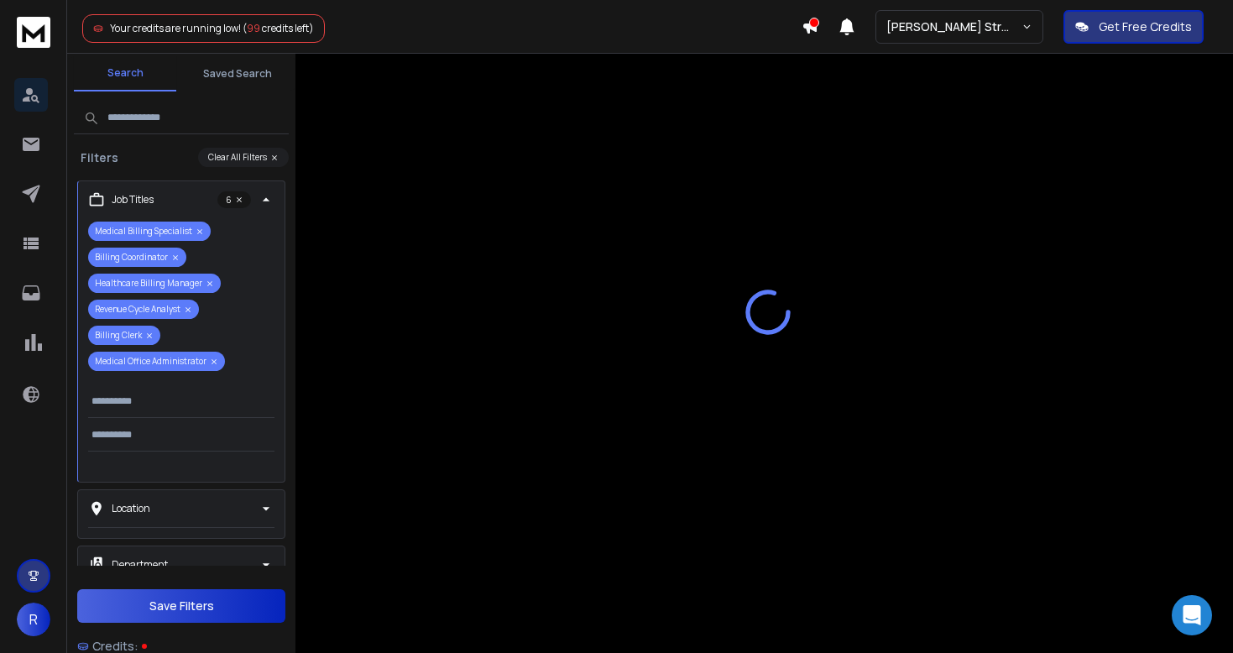
click at [201, 228] on icon at bounding box center [200, 231] width 8 height 8
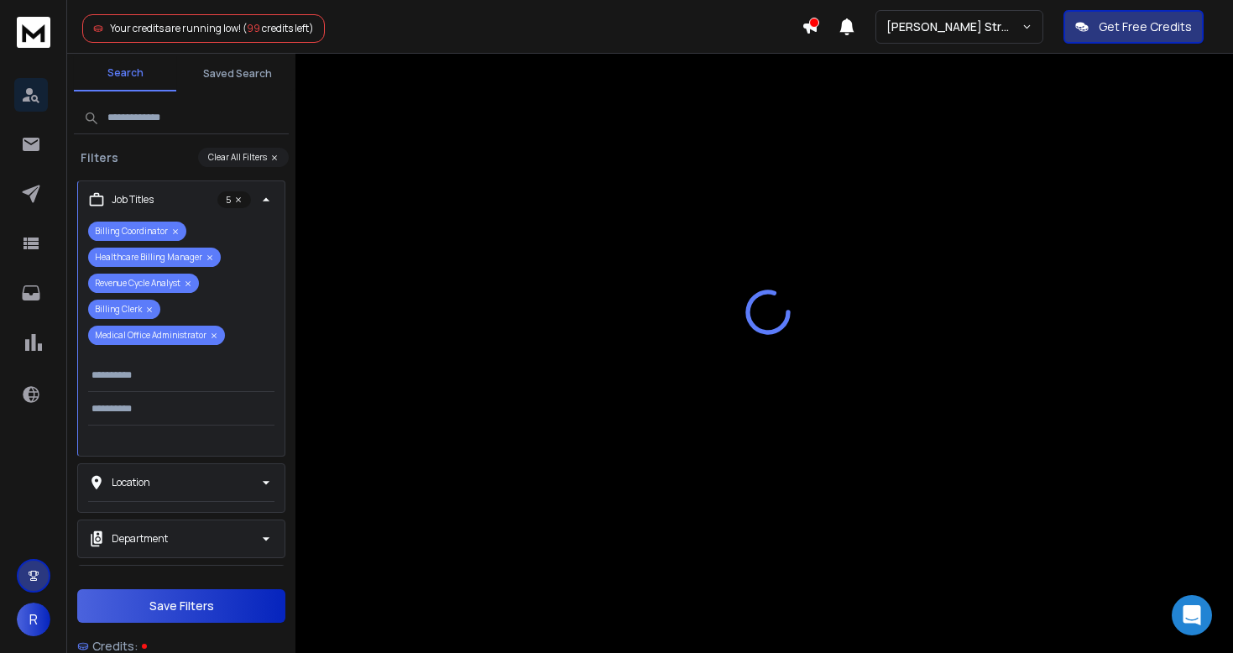
click at [171, 229] on icon at bounding box center [175, 231] width 8 height 8
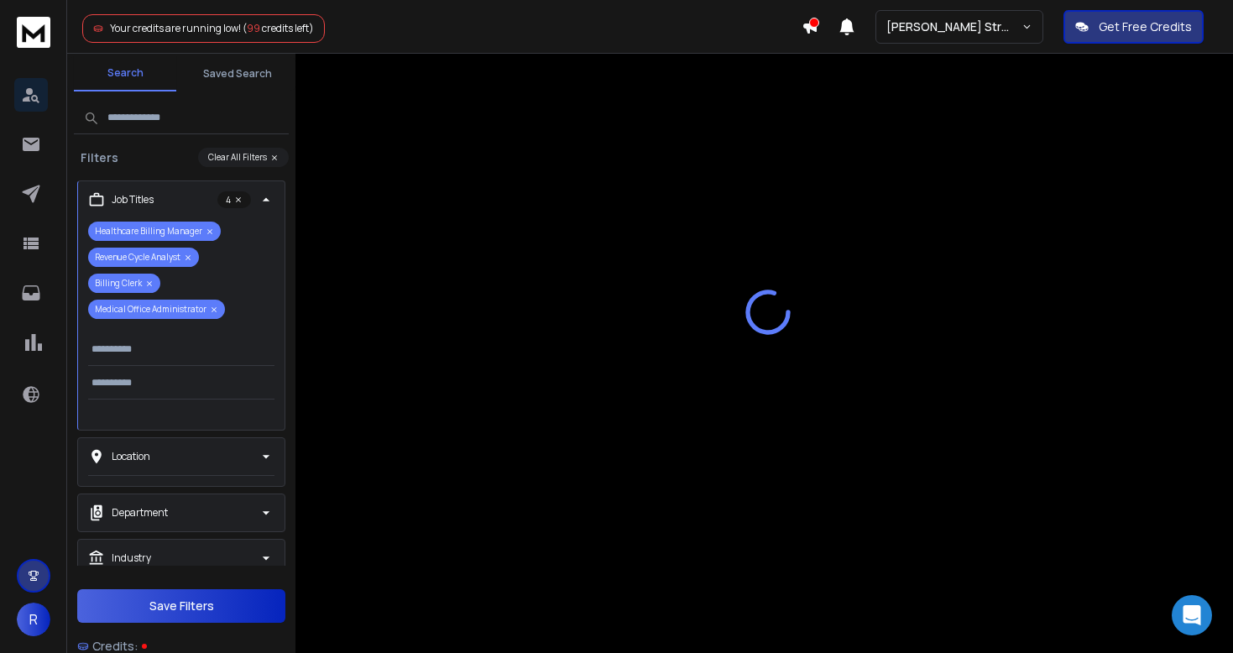
click at [206, 227] on p "Healthcare Billing Manager" at bounding box center [154, 231] width 133 height 19
click at [206, 233] on icon at bounding box center [210, 231] width 8 height 8
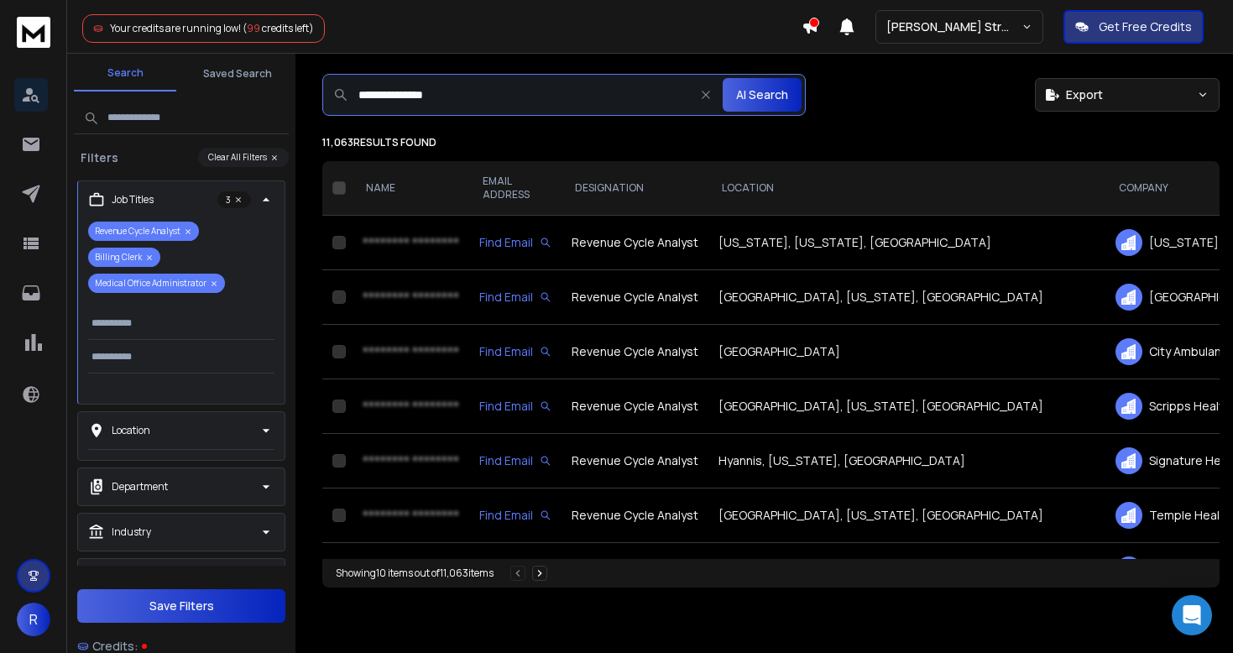
click at [190, 229] on icon at bounding box center [187, 231] width 5 height 5
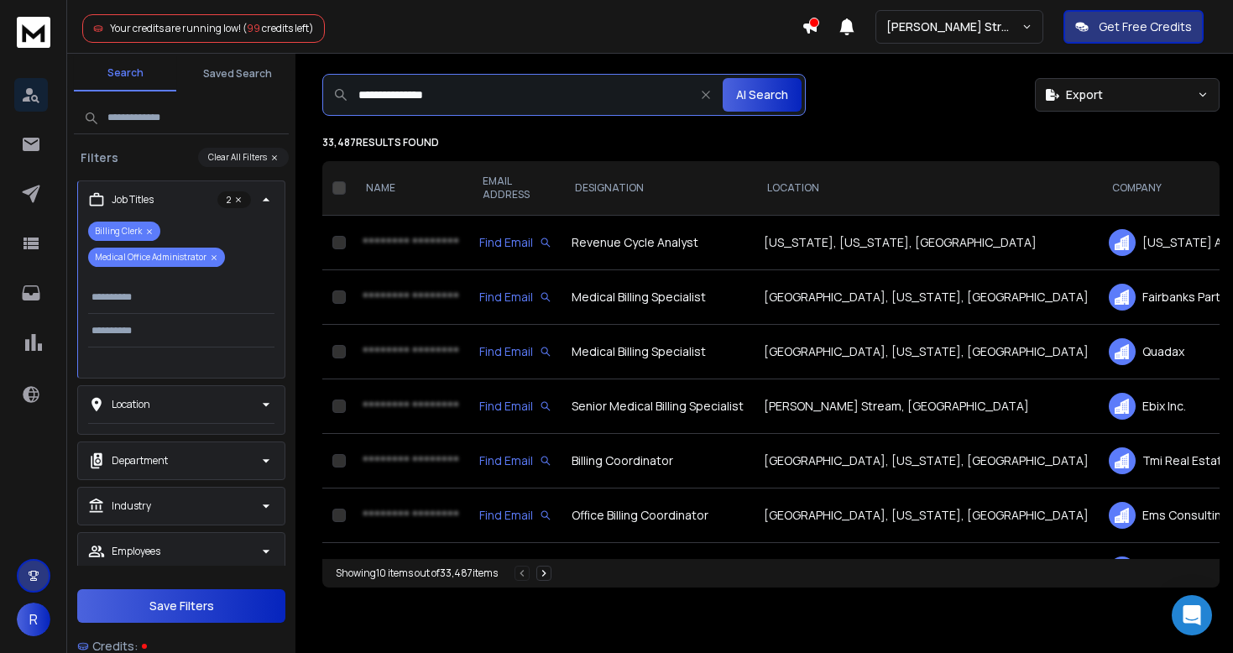
click at [149, 230] on icon at bounding box center [149, 231] width 5 height 5
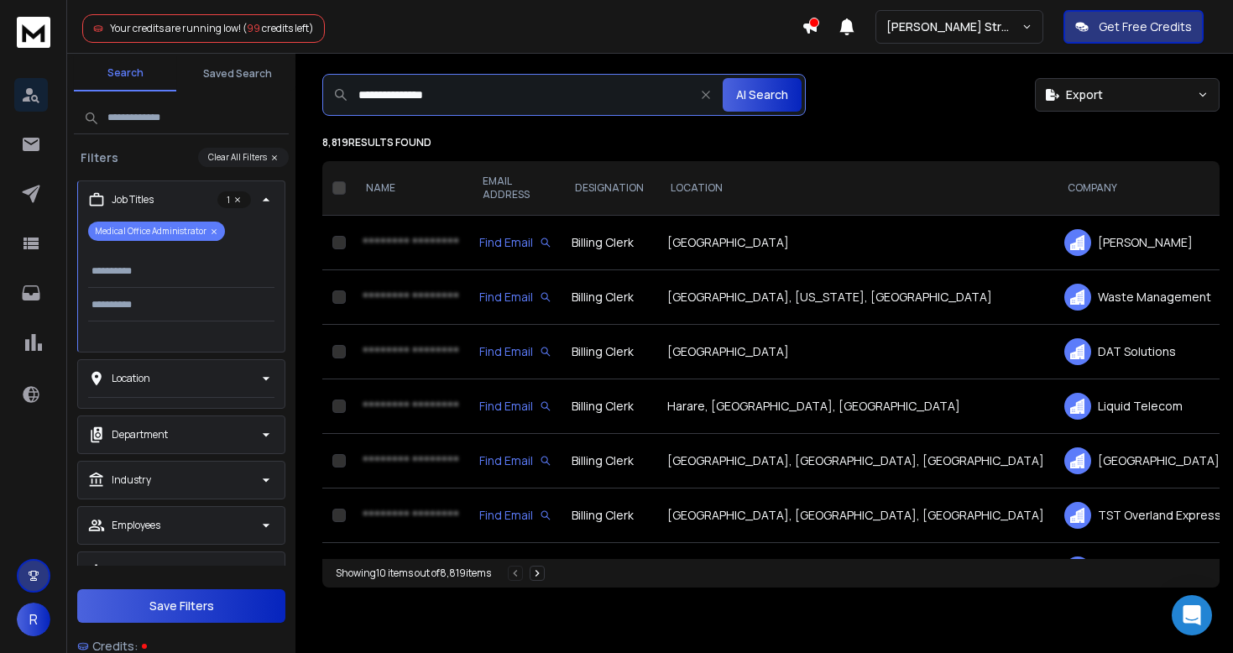
click at [214, 227] on icon at bounding box center [214, 231] width 8 height 8
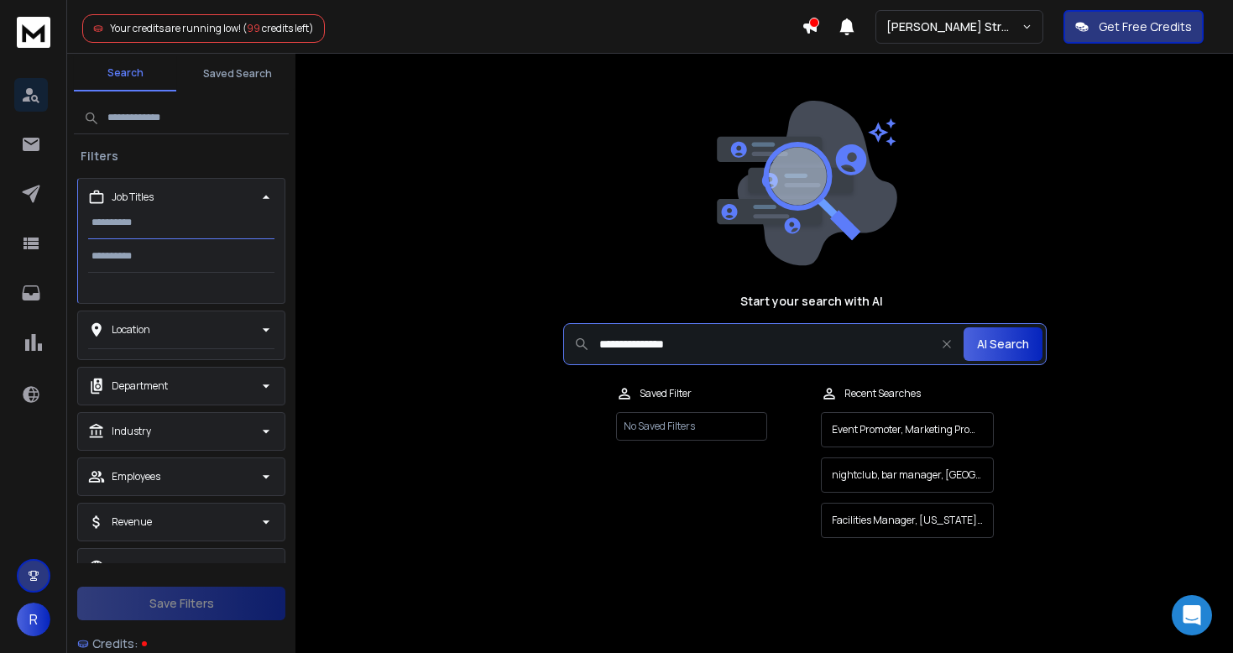
click at [183, 228] on input at bounding box center [181, 223] width 186 height 34
type input "*****"
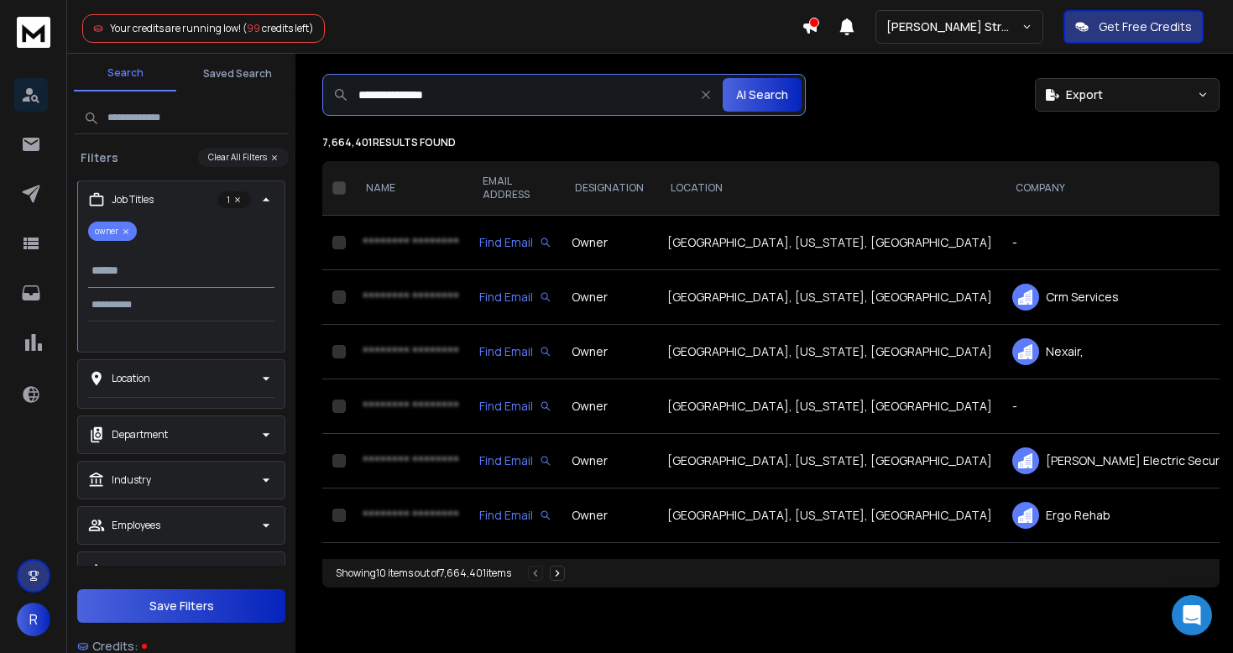
type input "*******"
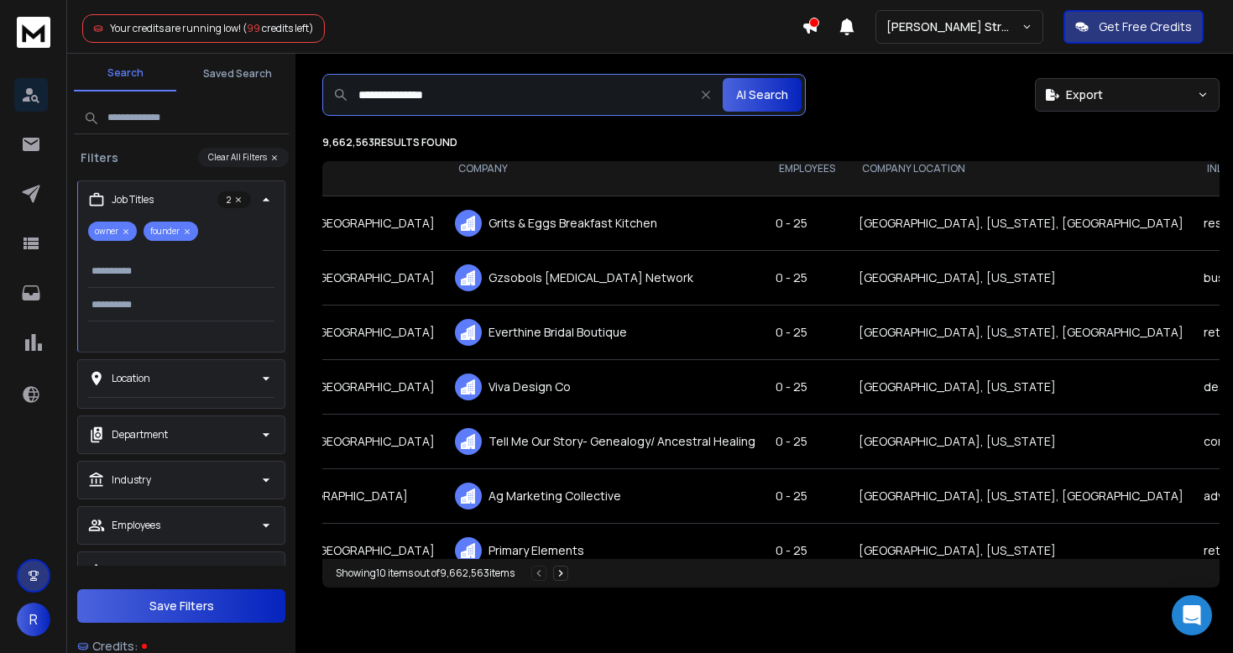
click at [234, 199] on icon at bounding box center [238, 200] width 8 height 8
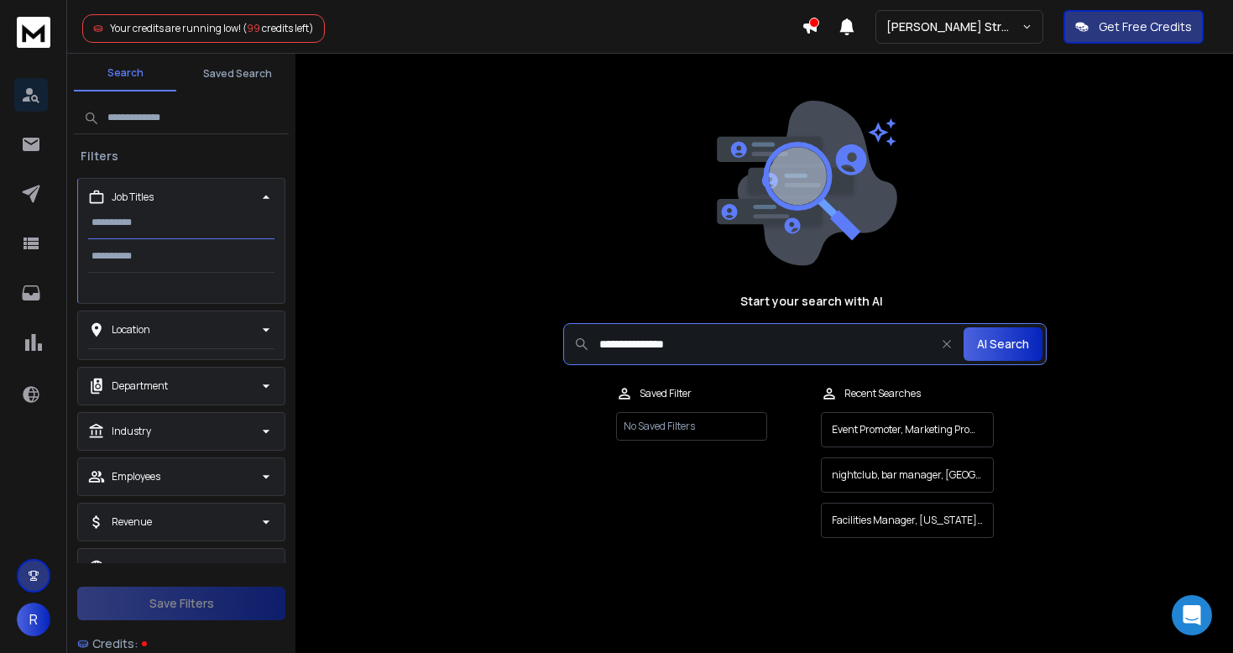
click at [185, 229] on input at bounding box center [181, 223] width 186 height 34
type input "**********"
click at [197, 129] on input at bounding box center [181, 118] width 215 height 34
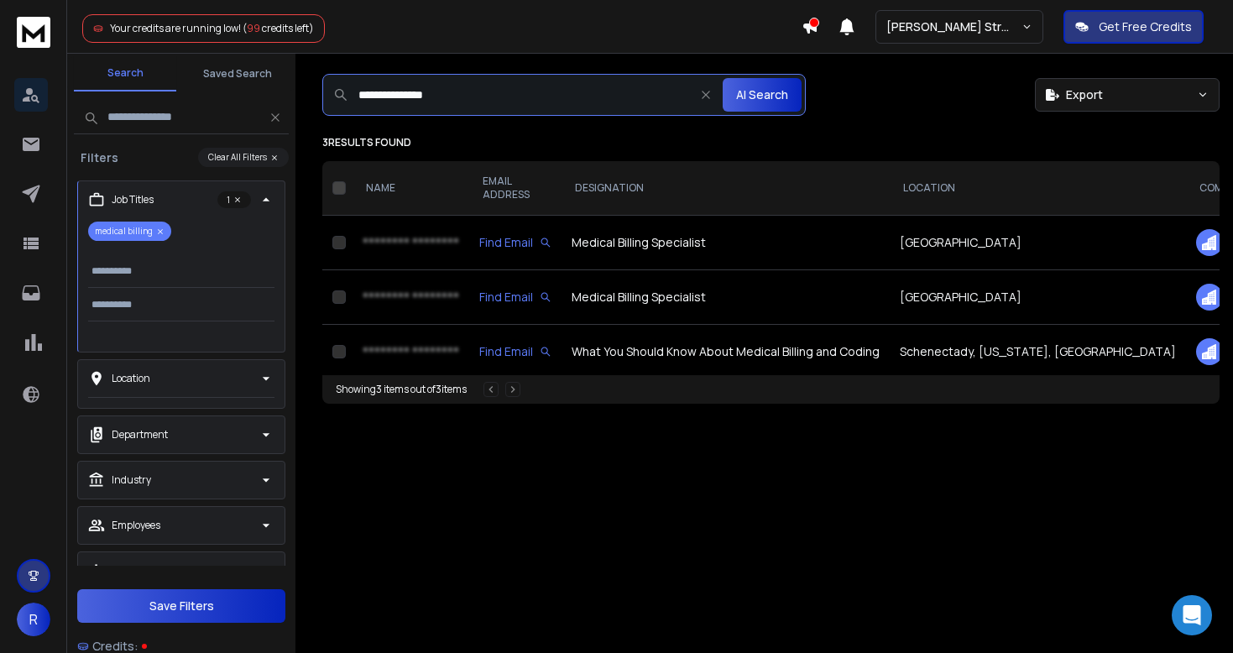
type input "**********"
click at [271, 122] on icon at bounding box center [275, 117] width 13 height 13
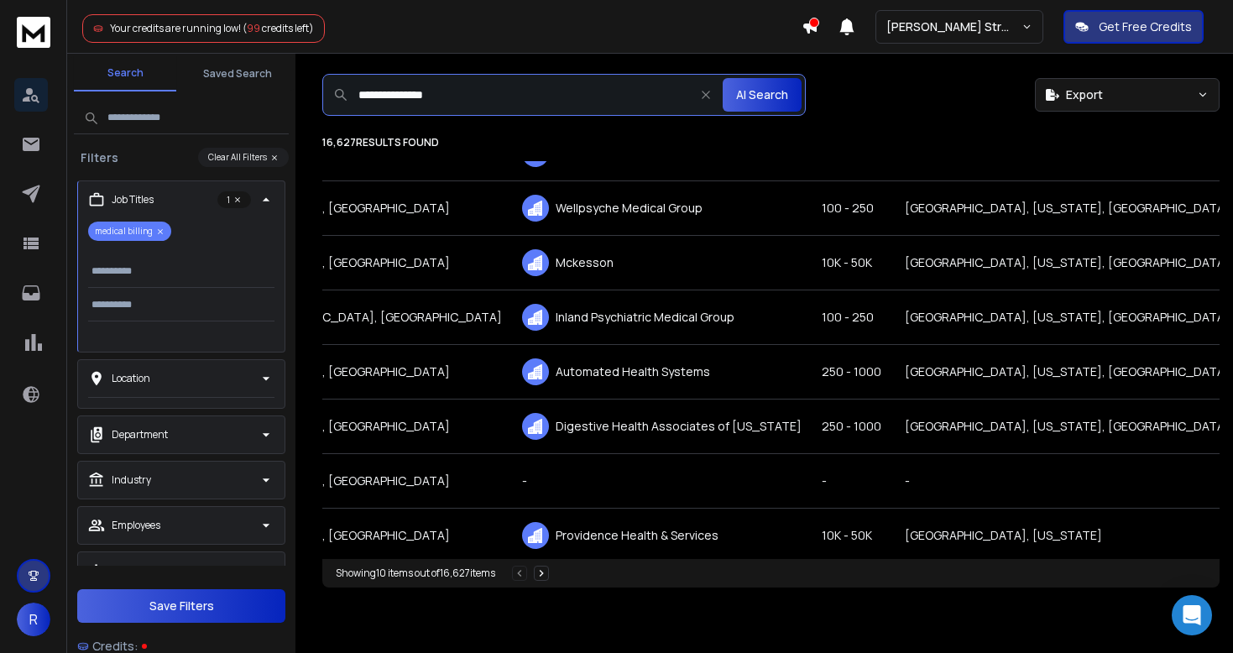
click at [206, 389] on div "Location" at bounding box center [181, 384] width 208 height 50
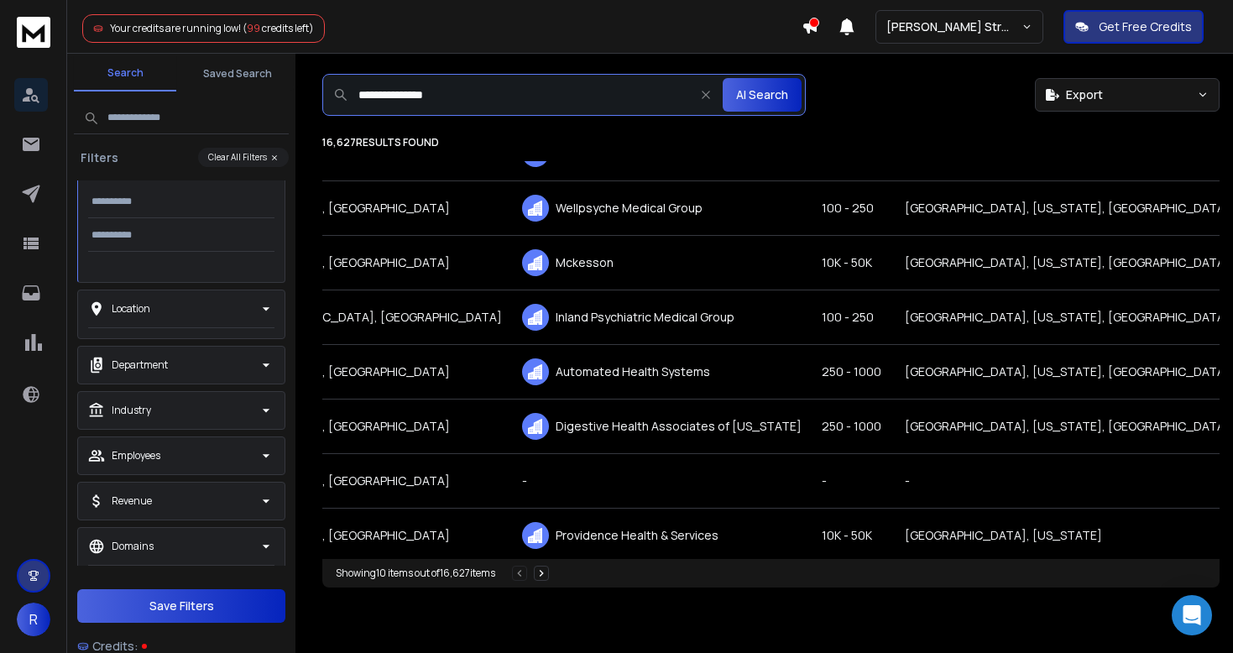
scroll to position [76, 0]
click at [188, 410] on div "Industry" at bounding box center [181, 404] width 186 height 17
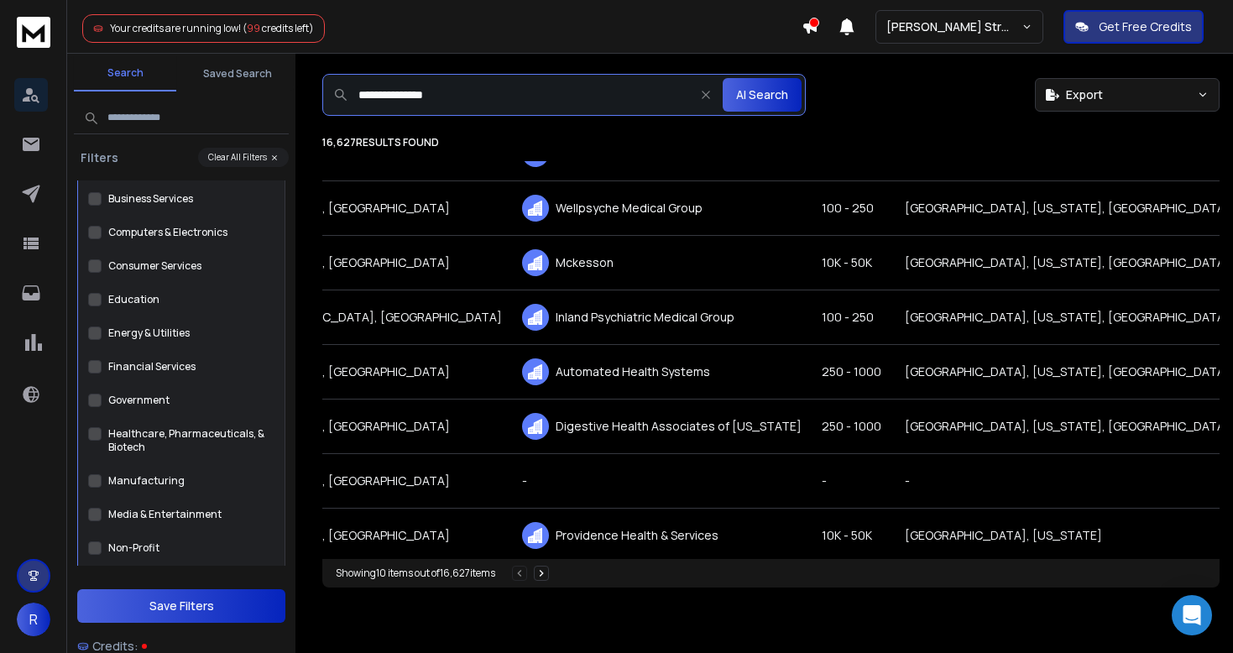
scroll to position [375, 0]
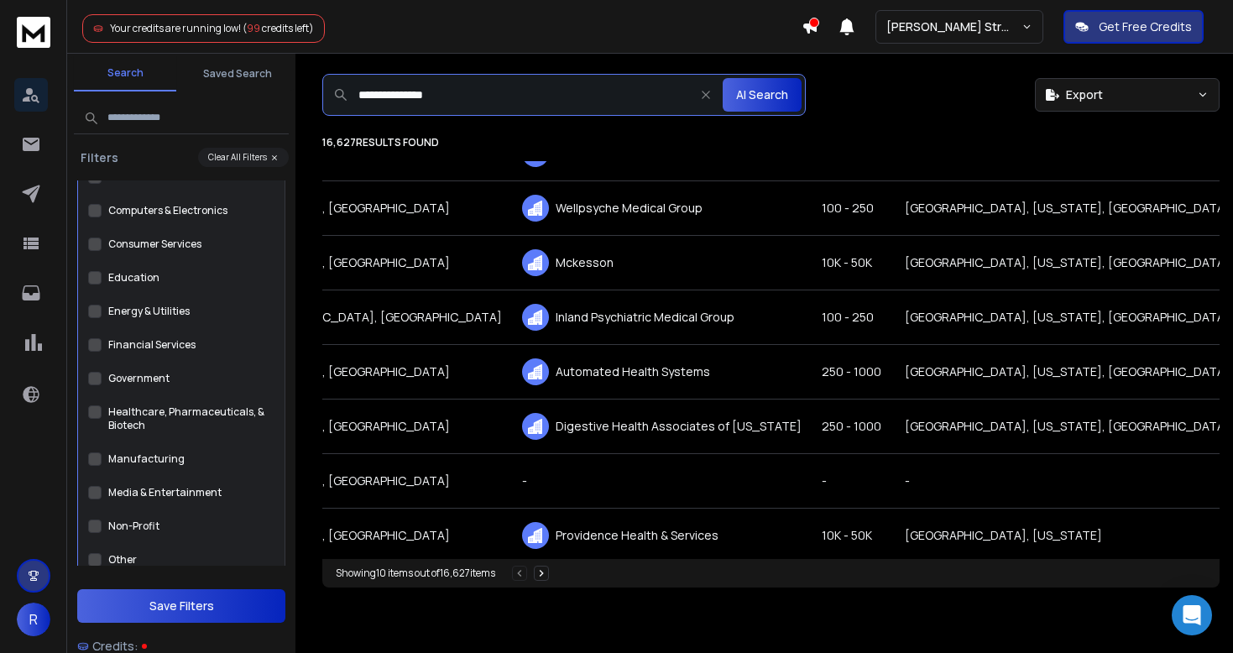
click at [97, 415] on Biotech "Healthcare, Pharmaceuticals, & Biotech" at bounding box center [94, 411] width 13 height 13
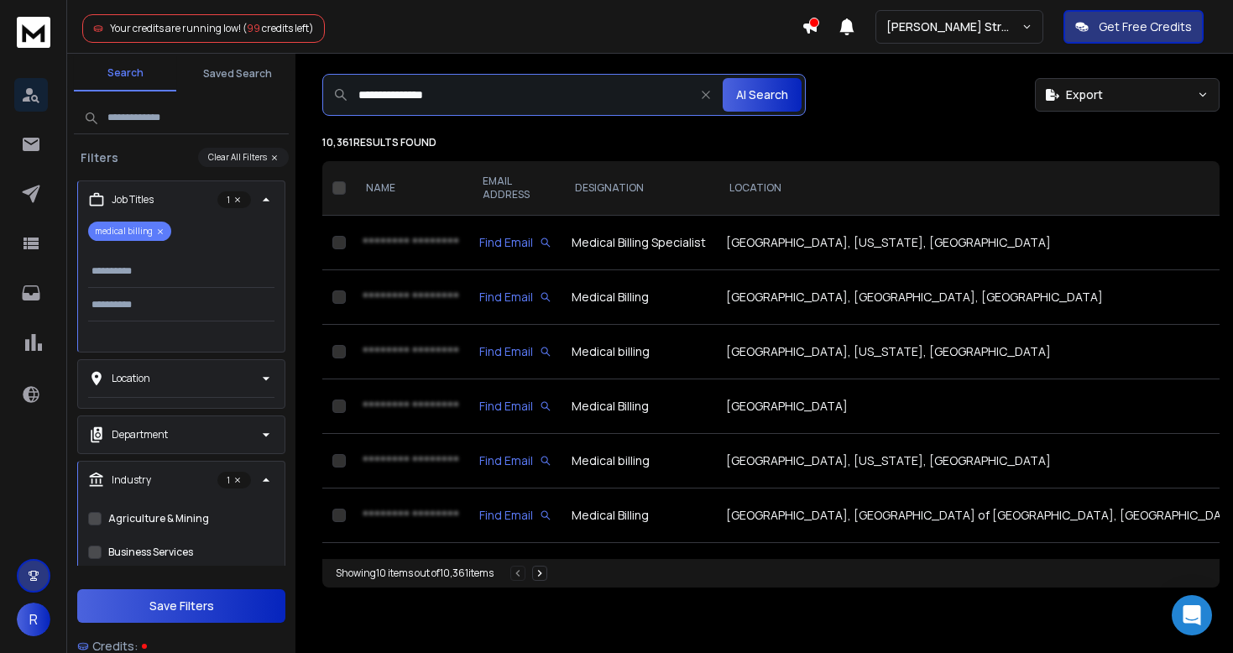
scroll to position [0, 0]
click at [156, 227] on icon at bounding box center [160, 231] width 8 height 8
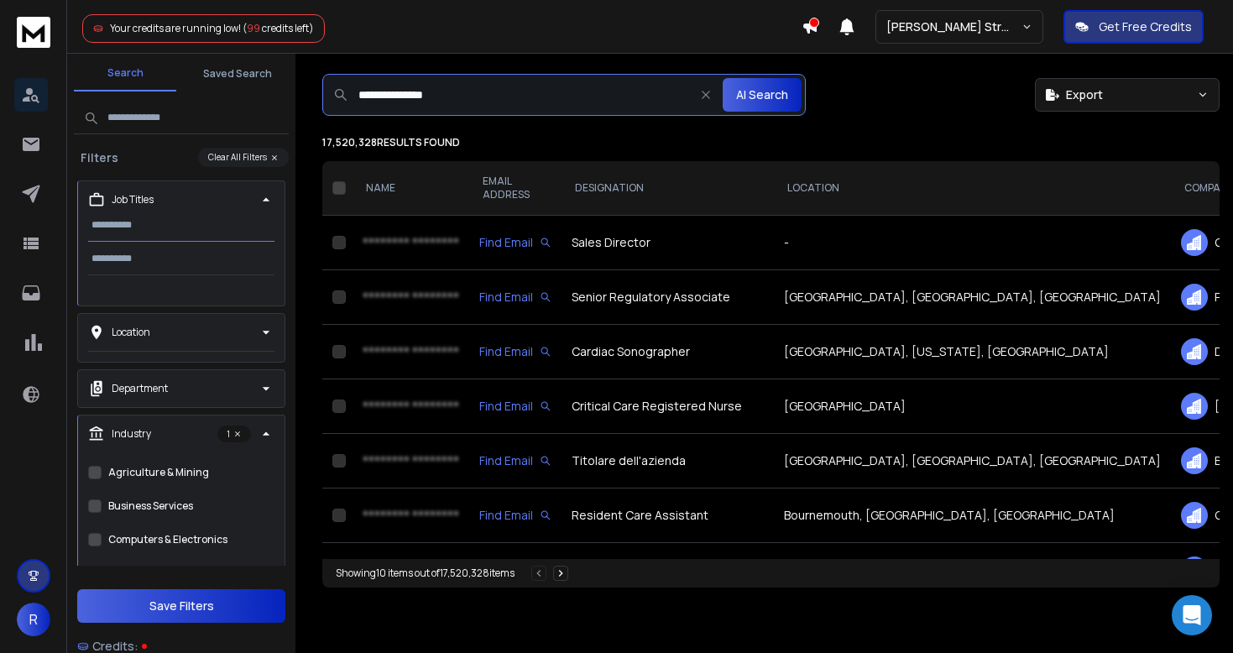
click at [148, 230] on input at bounding box center [181, 225] width 186 height 34
type input "*****"
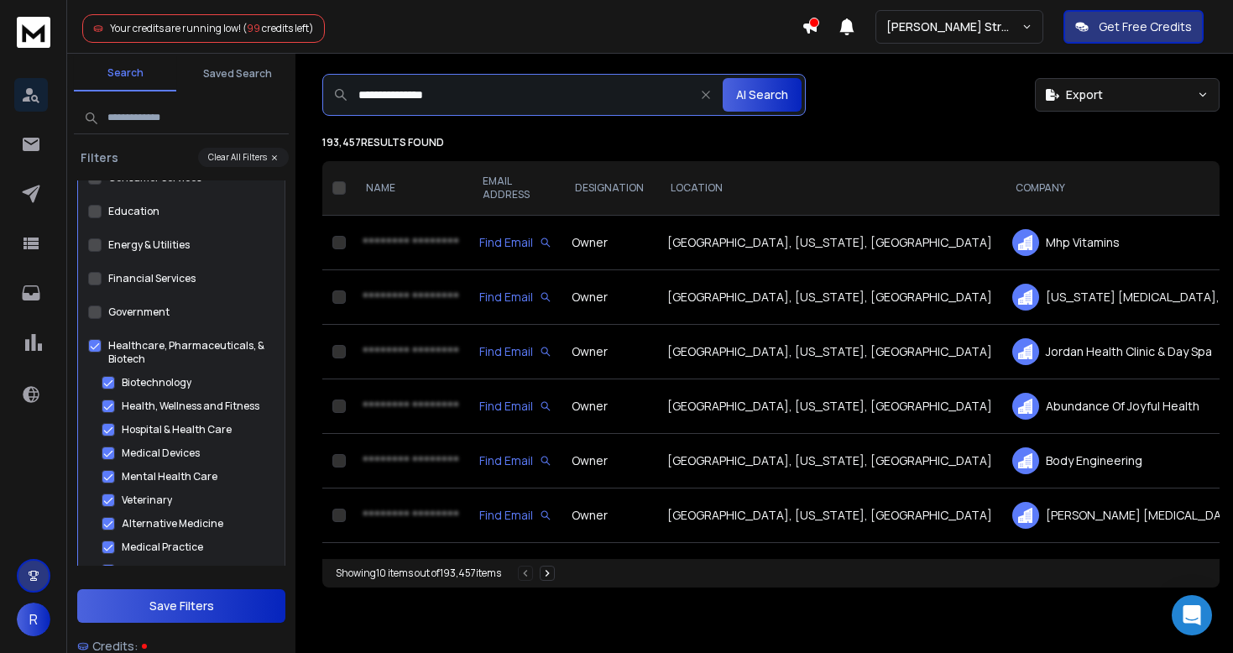
scroll to position [477, 0]
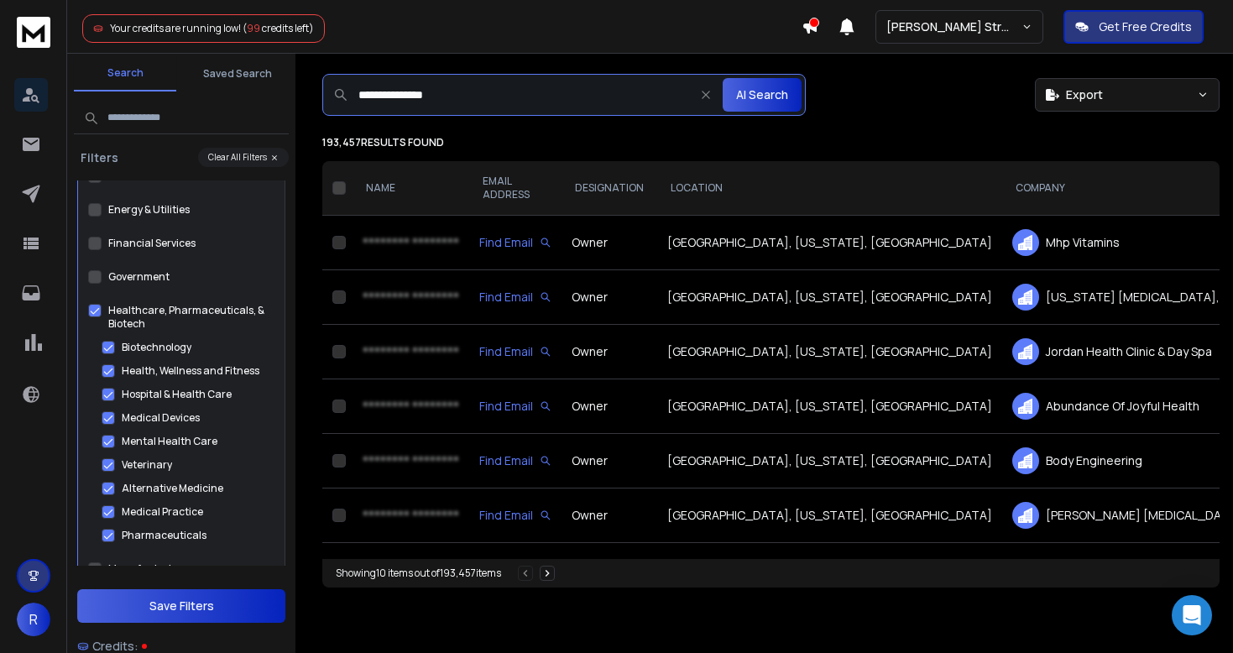
click at [110, 348] on button "Biotechnology" at bounding box center [108, 347] width 13 height 13
click at [107, 368] on Fitness "Health, Wellness and Fitness" at bounding box center [108, 370] width 13 height 13
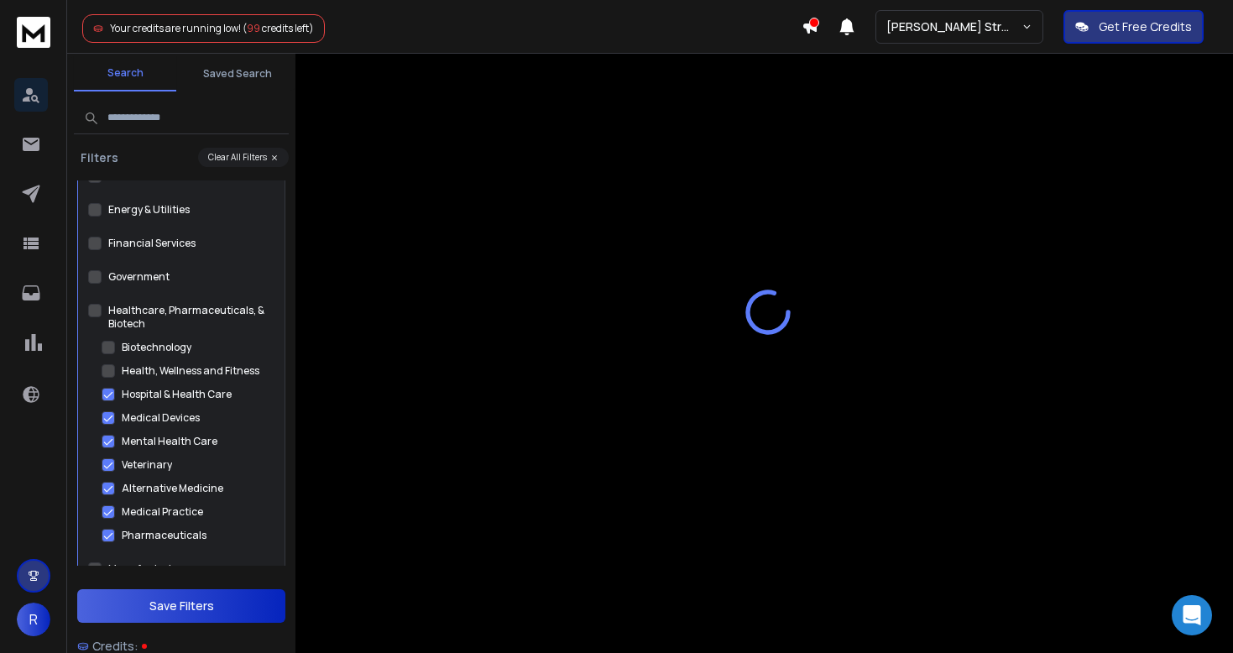
click at [107, 394] on Care "Hospital & Health Care" at bounding box center [108, 394] width 13 height 13
click at [107, 419] on Devices "Medical Devices" at bounding box center [108, 417] width 13 height 13
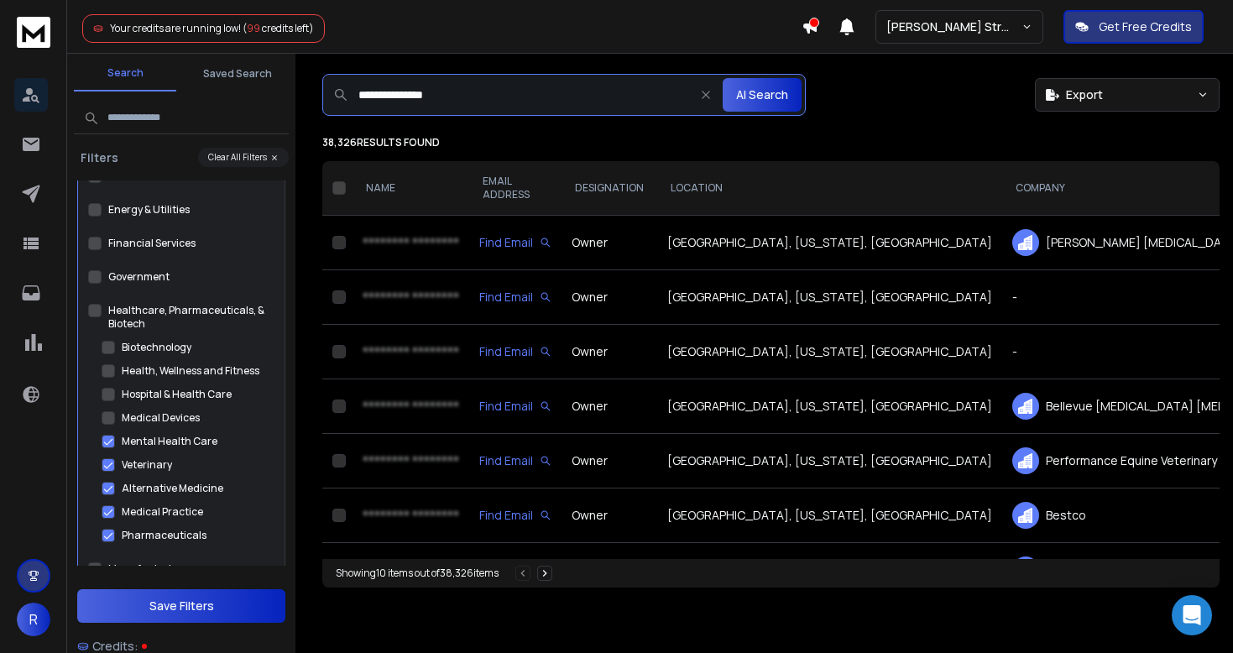
click at [108, 441] on Care "Mental Health Care" at bounding box center [108, 441] width 13 height 13
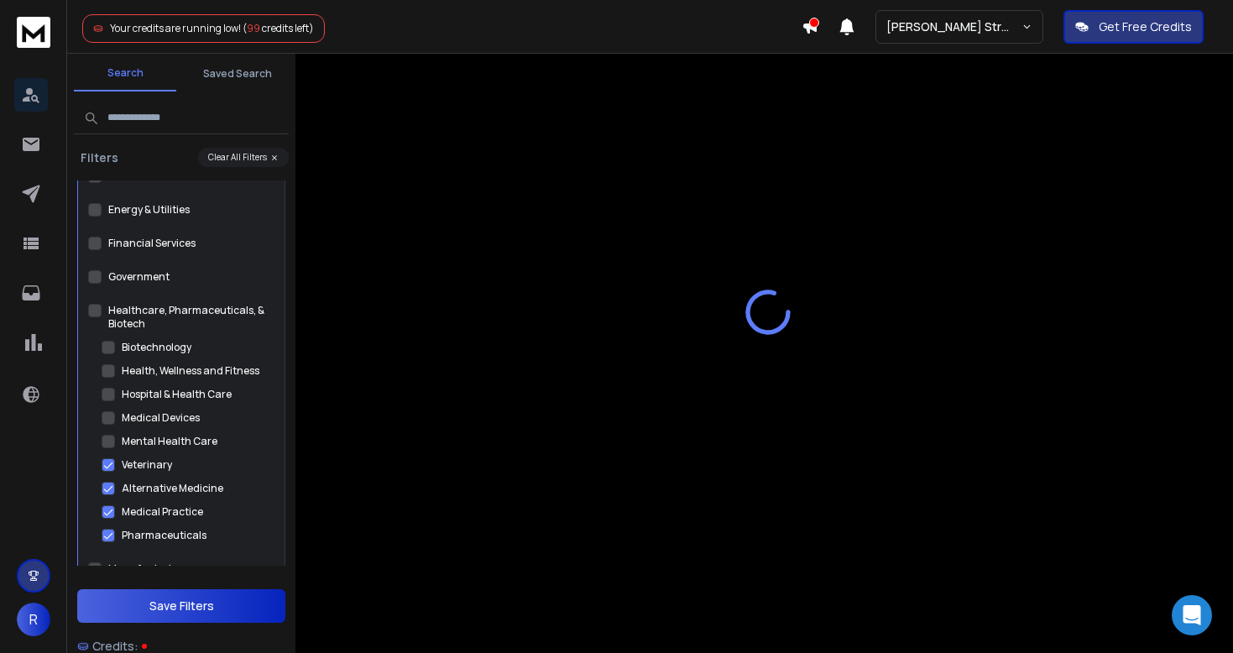
click at [108, 463] on button "Veterinary" at bounding box center [108, 464] width 13 height 13
click at [107, 487] on Medicine "Alternative Medicine" at bounding box center [108, 488] width 13 height 13
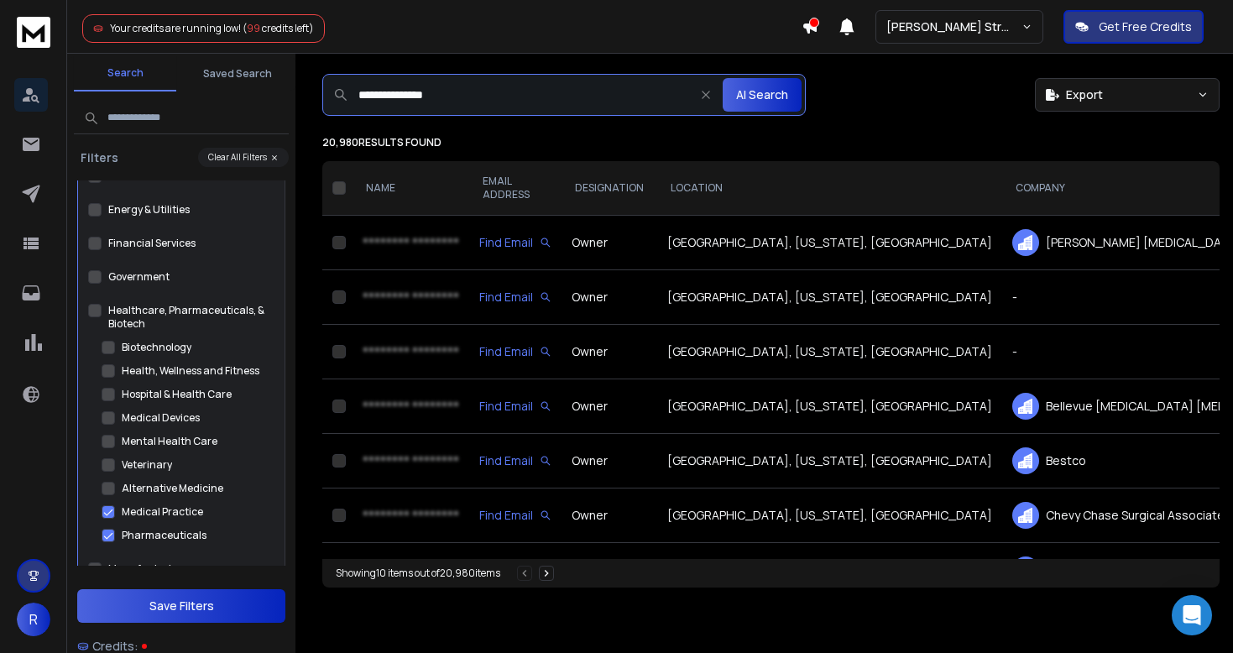
click at [105, 532] on button "Pharmaceuticals" at bounding box center [108, 535] width 13 height 13
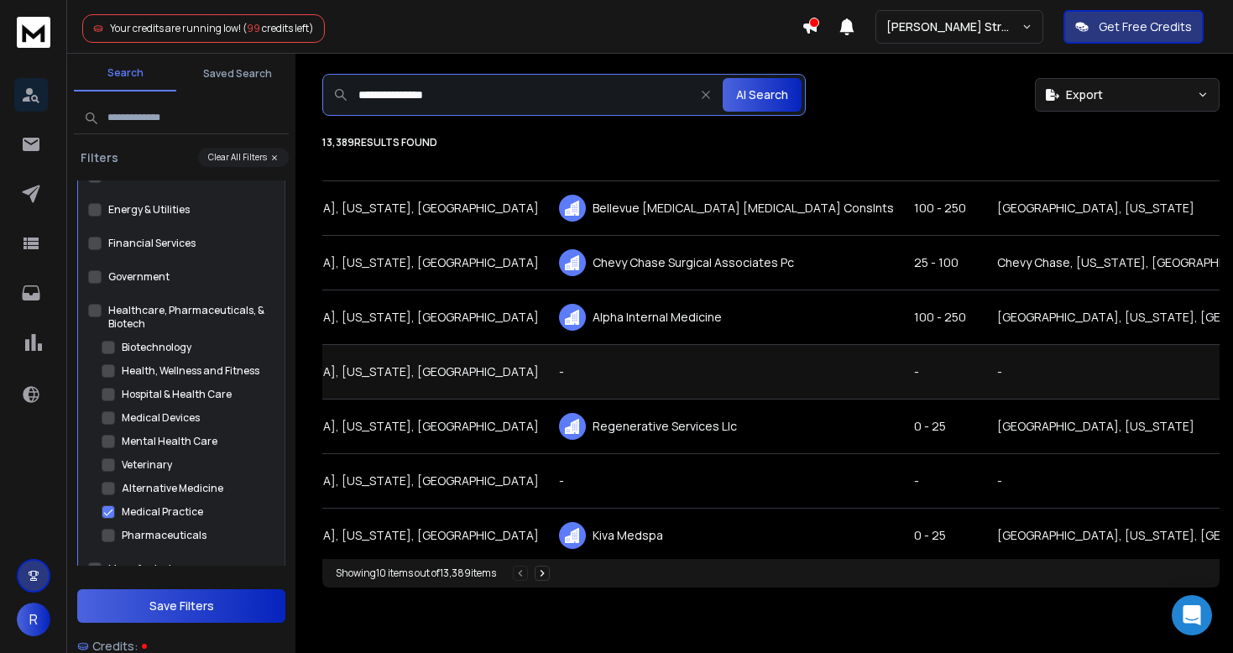
scroll to position [0, 0]
